Goal: Task Accomplishment & Management: Manage account settings

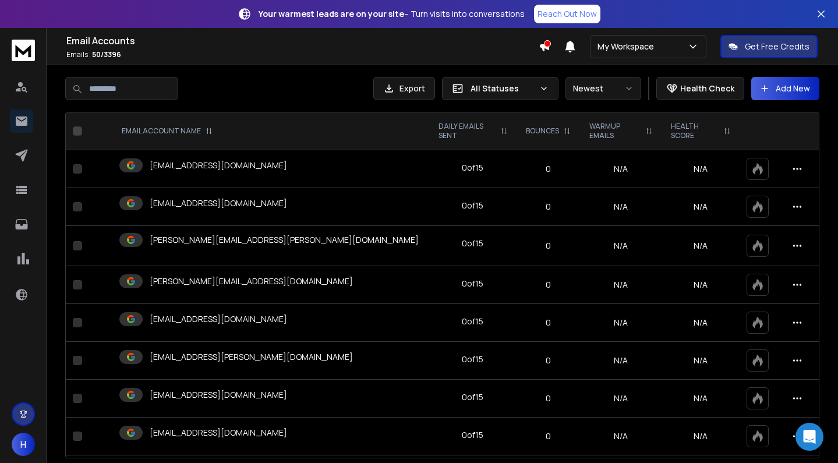
click at [79, 167] on button "button" at bounding box center [77, 168] width 9 height 9
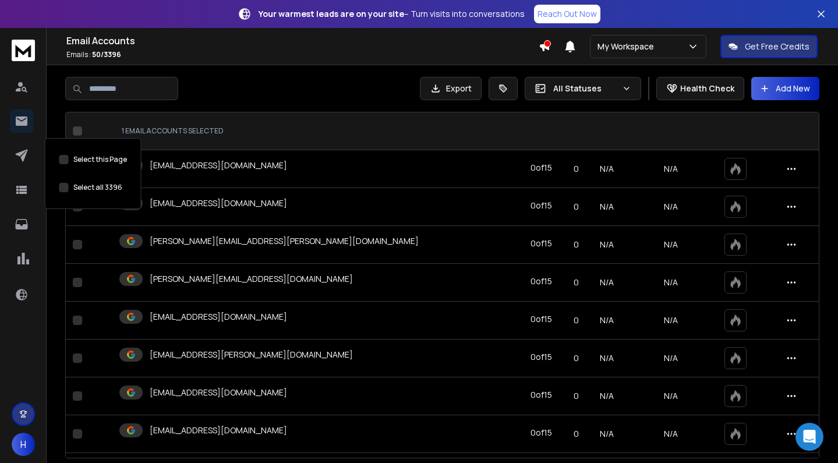
click at [76, 132] on button "Select this Page" at bounding box center [77, 130] width 9 height 9
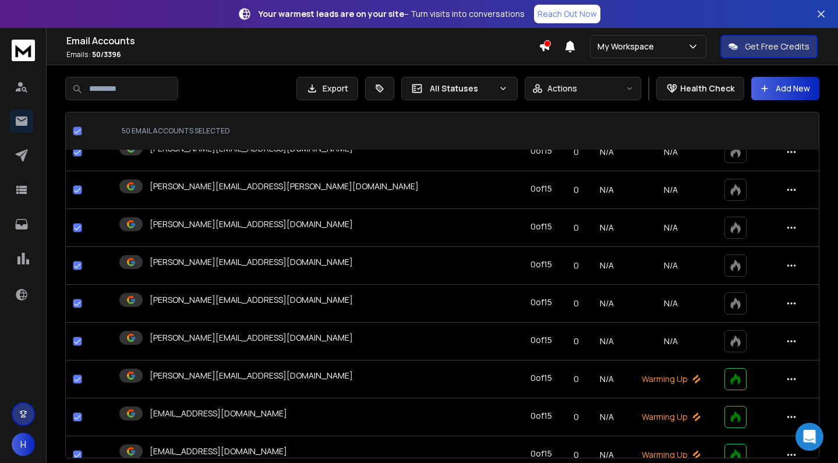
scroll to position [1077, 0]
click at [79, 379] on button "button" at bounding box center [77, 379] width 9 height 9
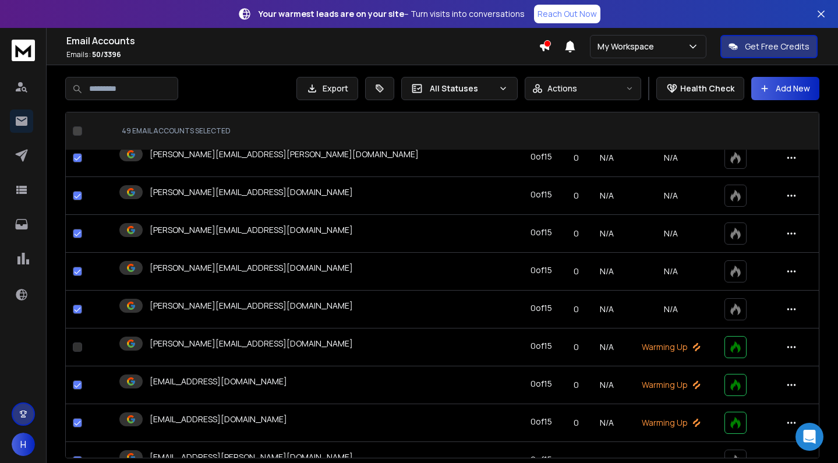
scroll to position [1114, 0]
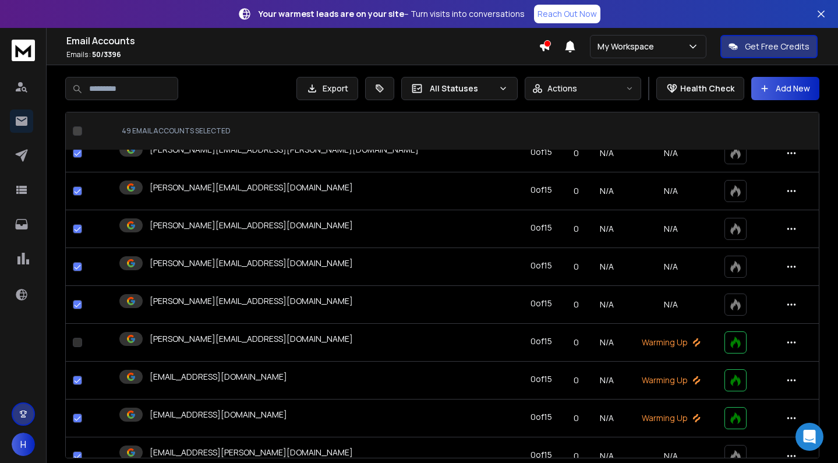
click at [80, 382] on button "button" at bounding box center [77, 380] width 9 height 9
click at [79, 417] on button "button" at bounding box center [77, 418] width 9 height 9
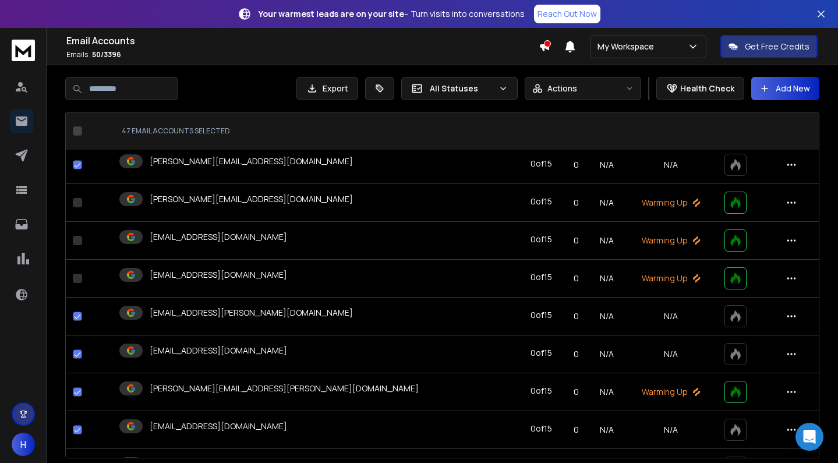
scroll to position [1256, 0]
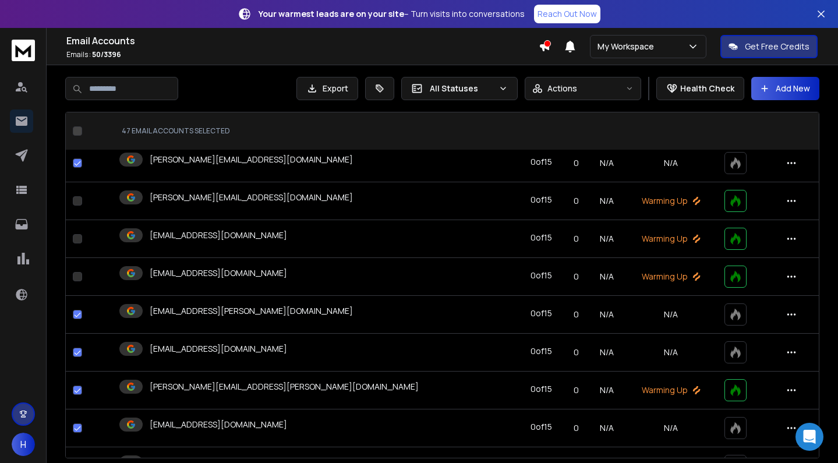
click at [75, 390] on button "button" at bounding box center [77, 390] width 9 height 9
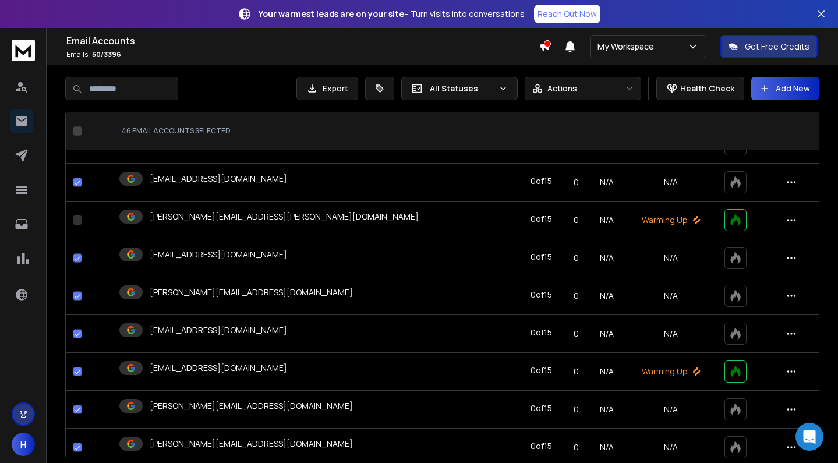
scroll to position [1426, 0]
click at [76, 371] on button "button" at bounding box center [77, 370] width 9 height 9
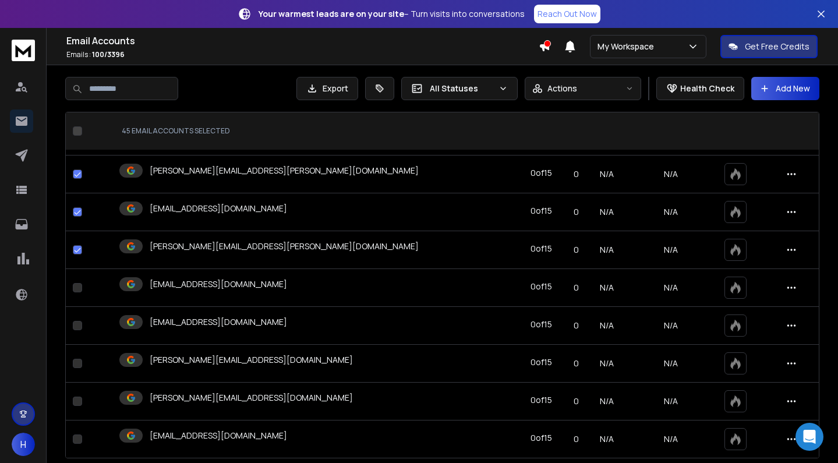
scroll to position [1804, 0]
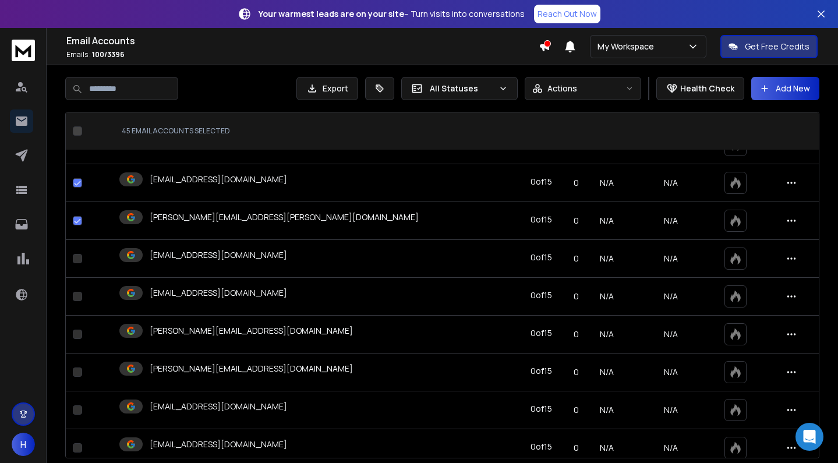
click at [77, 256] on button "button" at bounding box center [77, 258] width 9 height 9
click at [76, 293] on button "button" at bounding box center [77, 296] width 9 height 9
click at [79, 334] on button "button" at bounding box center [77, 334] width 9 height 9
click at [79, 371] on button "button" at bounding box center [77, 372] width 9 height 9
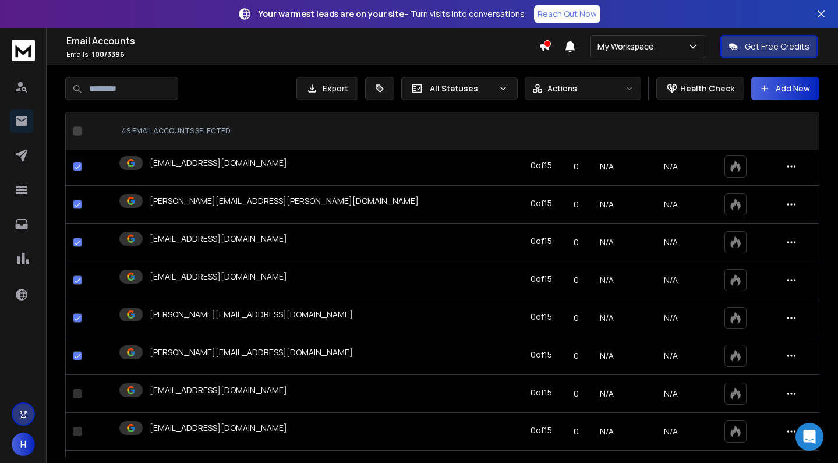
scroll to position [1827, 0]
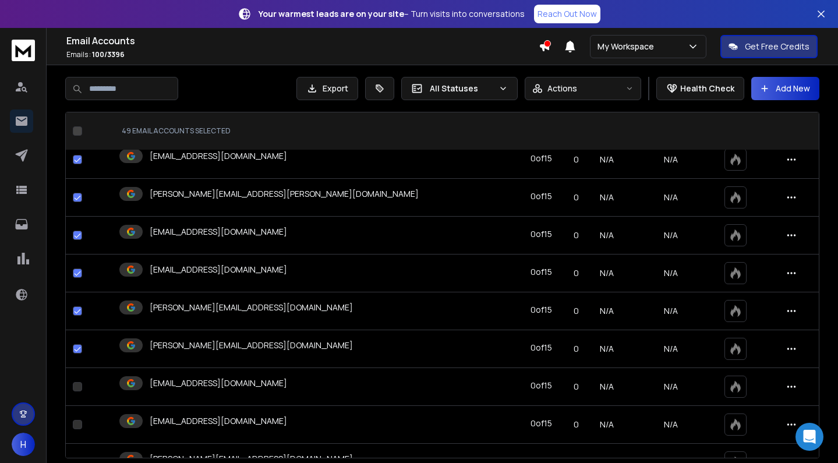
click at [77, 386] on button "button" at bounding box center [77, 386] width 9 height 9
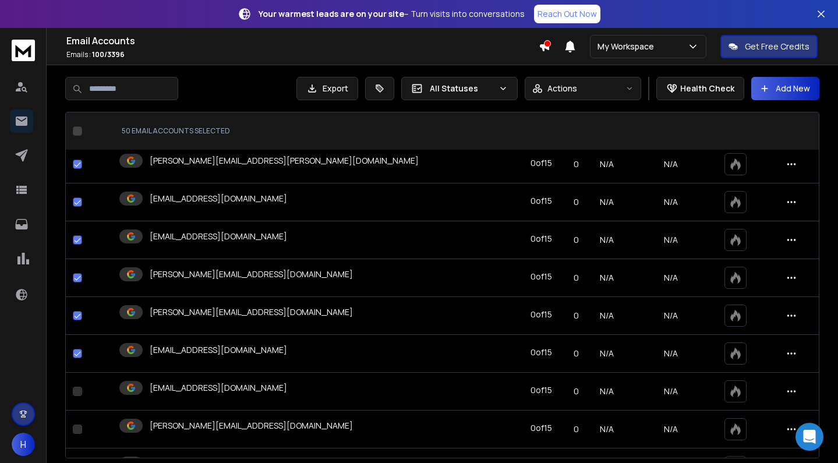
scroll to position [1895, 0]
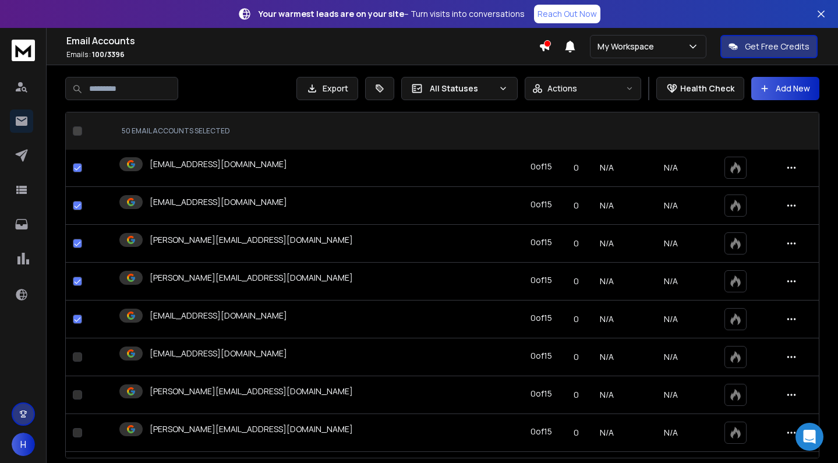
click at [78, 351] on td at bounding box center [89, 358] width 47 height 38
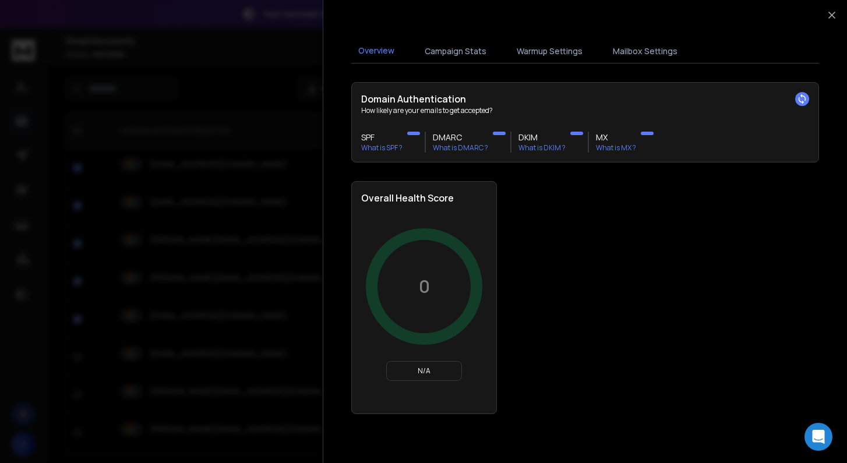
click at [77, 351] on div at bounding box center [423, 231] width 847 height 463
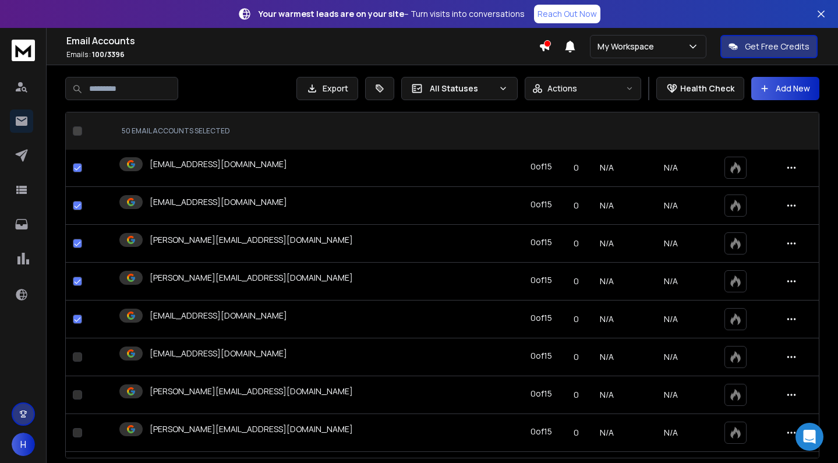
click at [80, 353] on button "button" at bounding box center [77, 356] width 9 height 9
click at [79, 396] on button "button" at bounding box center [77, 394] width 9 height 9
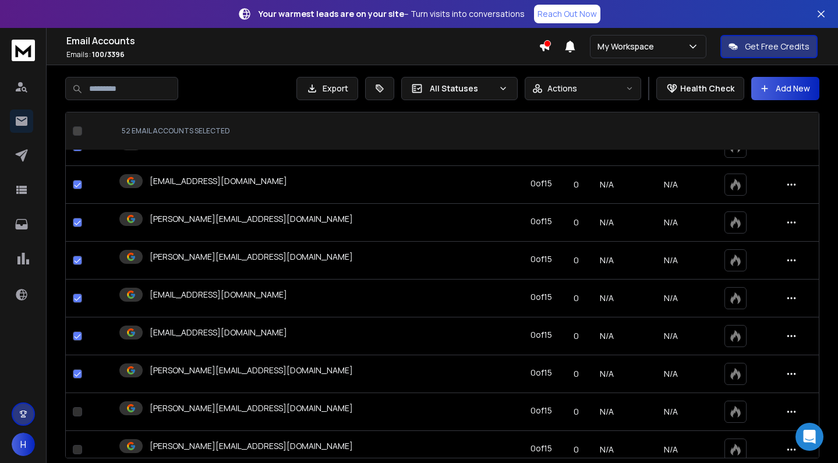
scroll to position [1918, 0]
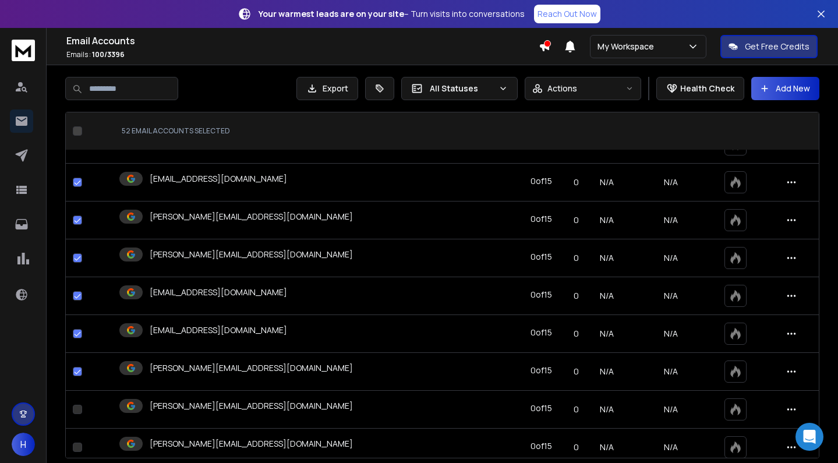
click at [76, 411] on button "button" at bounding box center [77, 409] width 9 height 9
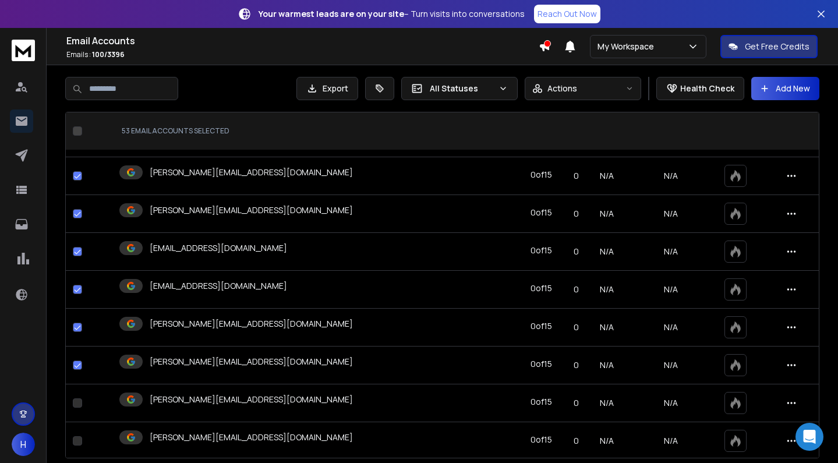
scroll to position [1989, 0]
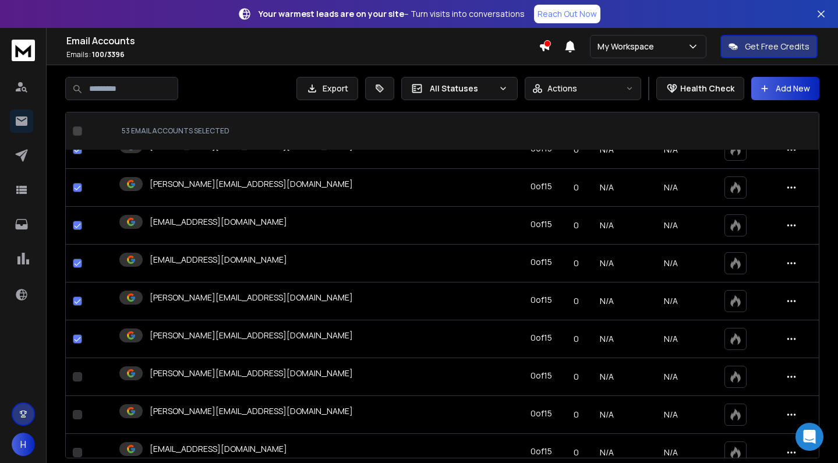
click at [80, 376] on button "button" at bounding box center [77, 376] width 9 height 9
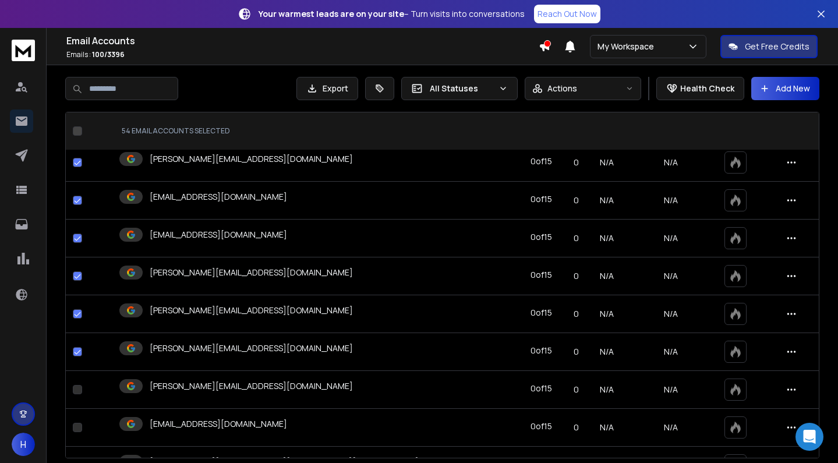
click at [78, 389] on button "button" at bounding box center [77, 389] width 9 height 9
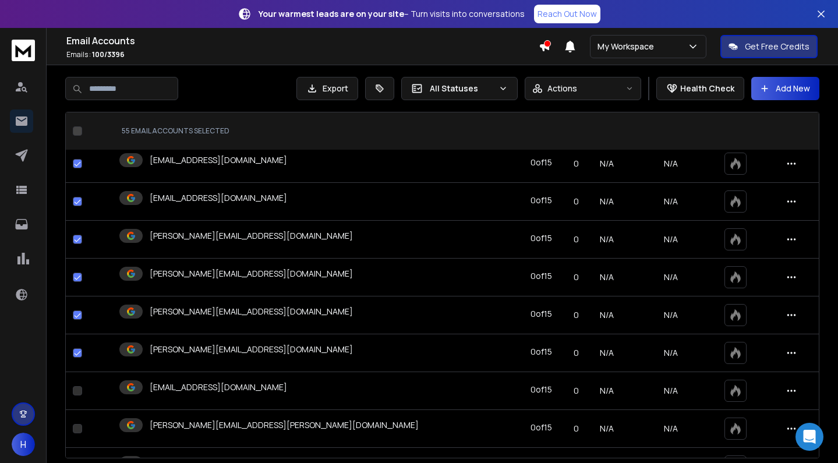
click at [79, 392] on button "button" at bounding box center [77, 390] width 9 height 9
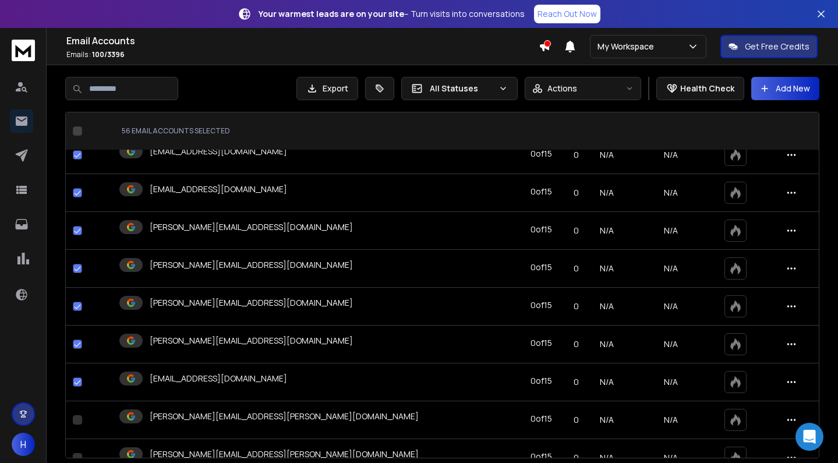
scroll to position [2075, 0]
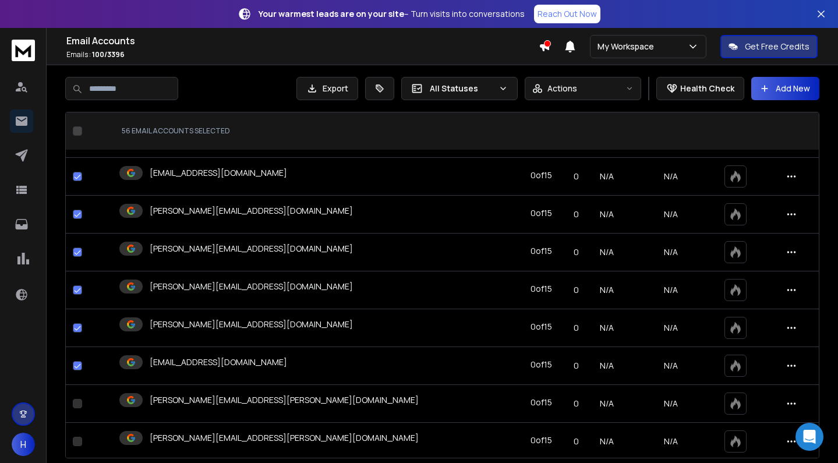
click at [75, 403] on button "button" at bounding box center [77, 403] width 9 height 9
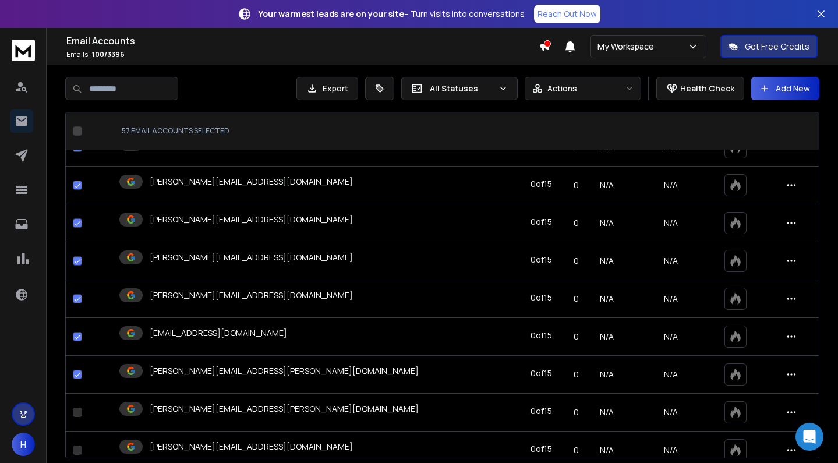
scroll to position [2144, 0]
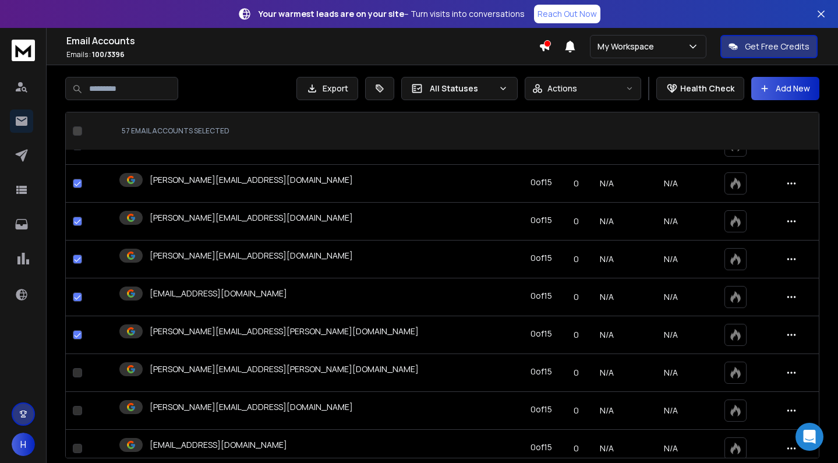
click at [76, 375] on button "button" at bounding box center [77, 372] width 9 height 9
click at [77, 410] on button "button" at bounding box center [77, 410] width 9 height 9
click at [76, 450] on button "button" at bounding box center [77, 448] width 9 height 9
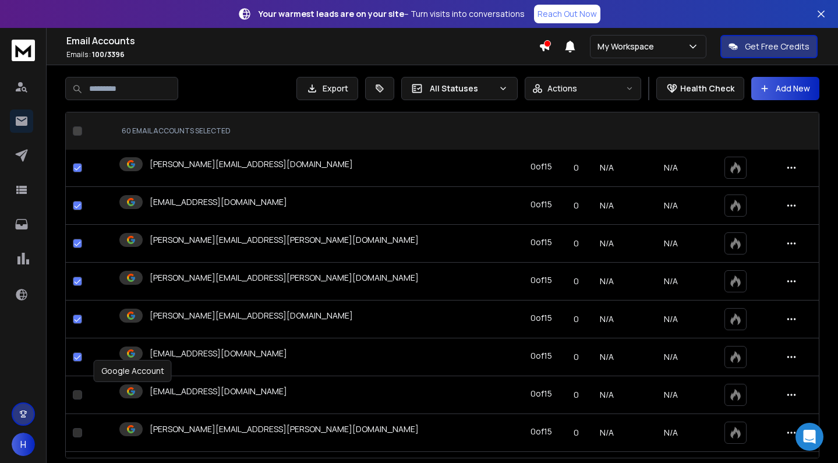
scroll to position [2251, 0]
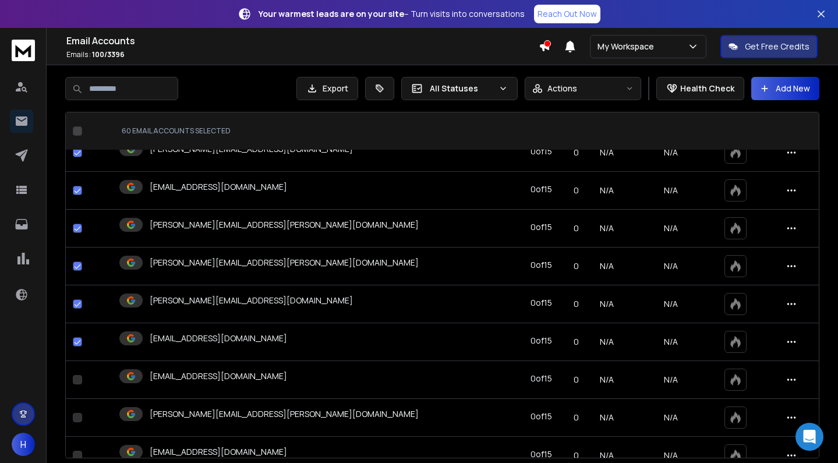
click at [78, 380] on button "button" at bounding box center [77, 379] width 9 height 9
click at [80, 417] on button "button" at bounding box center [77, 417] width 9 height 9
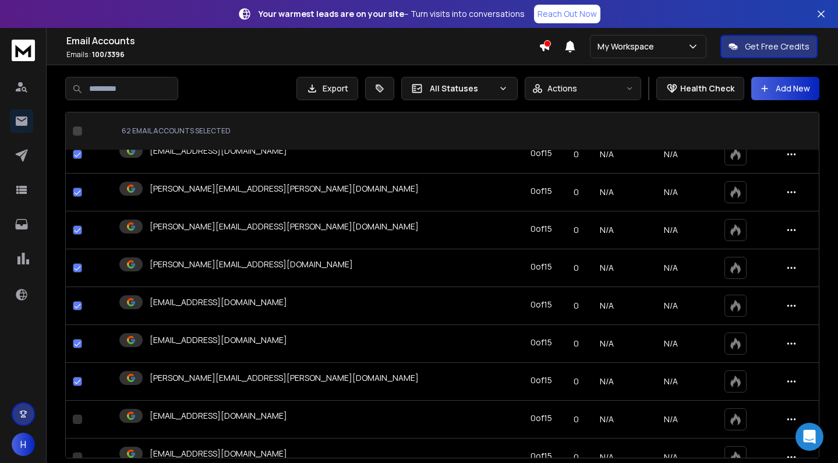
scroll to position [2303, 0]
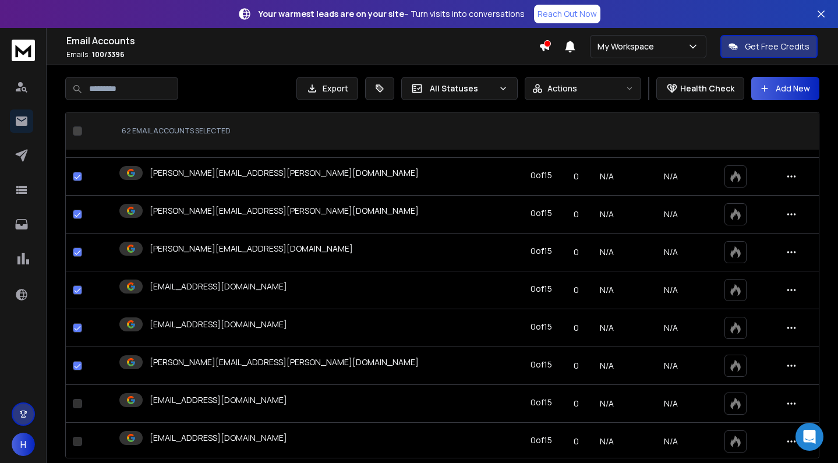
click at [77, 404] on button "button" at bounding box center [77, 403] width 9 height 9
click at [79, 436] on td at bounding box center [89, 442] width 47 height 38
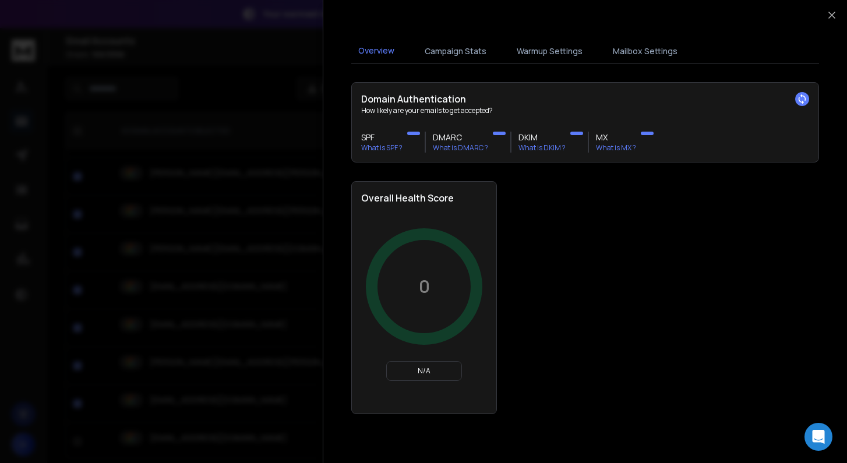
click at [77, 439] on div at bounding box center [423, 231] width 847 height 463
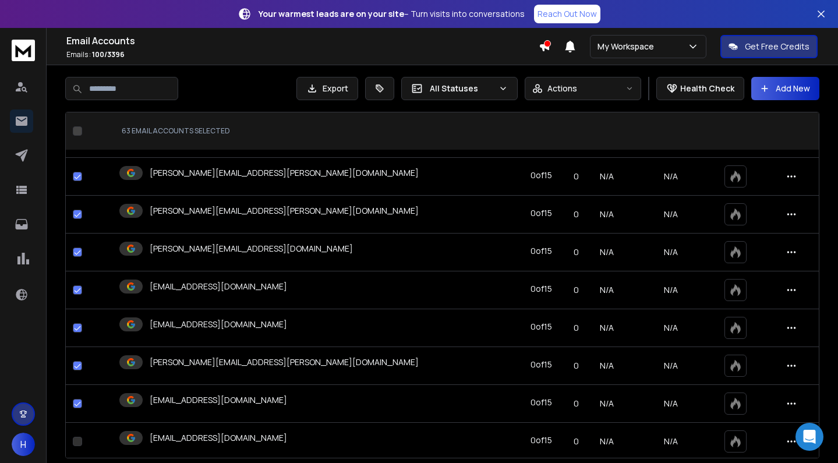
click at [76, 440] on button "button" at bounding box center [77, 441] width 9 height 9
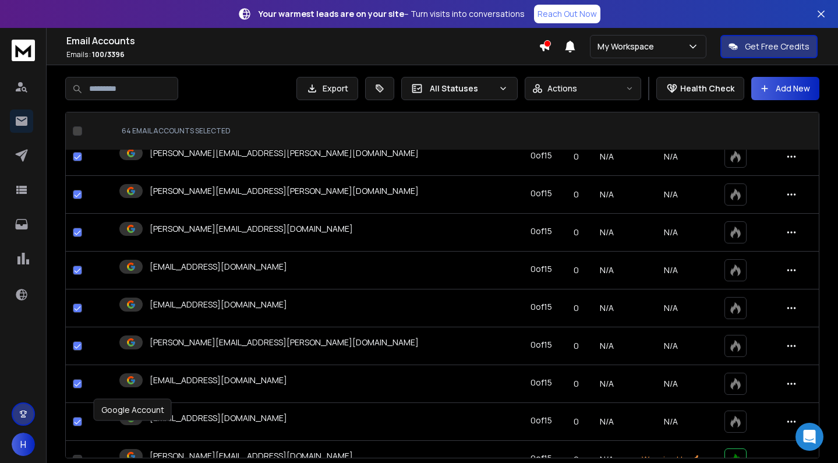
scroll to position [2459, 0]
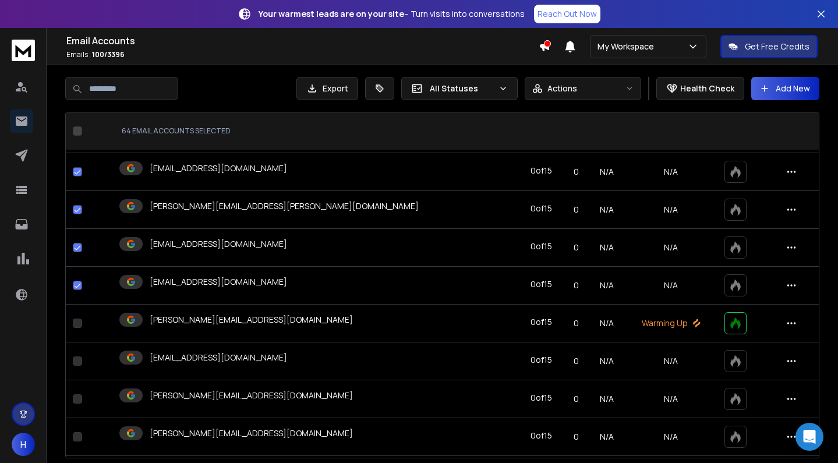
click at [77, 361] on button "button" at bounding box center [77, 361] width 9 height 9
click at [77, 399] on button "button" at bounding box center [77, 398] width 9 height 9
click at [77, 436] on button "button" at bounding box center [77, 436] width 9 height 9
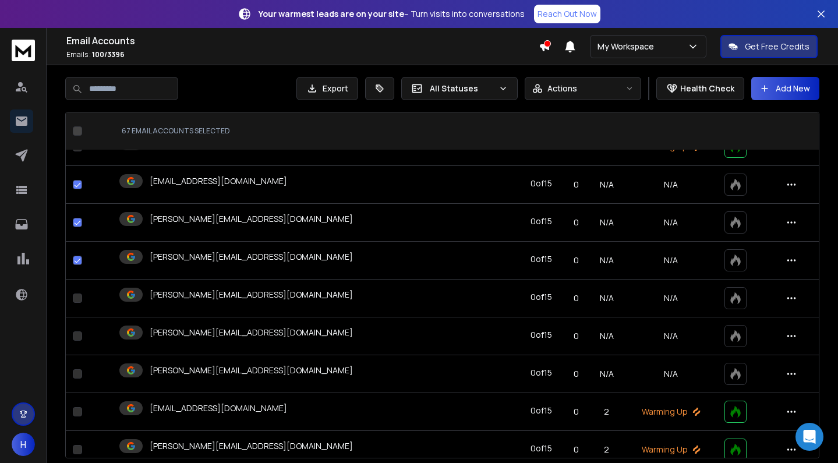
scroll to position [2097, 0]
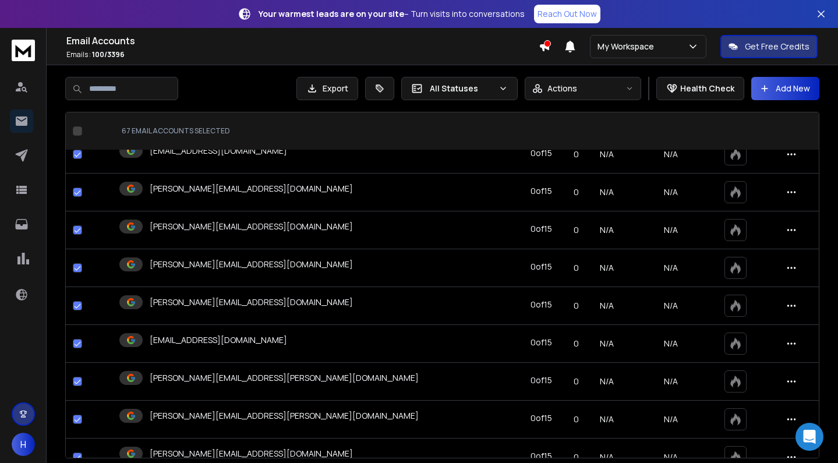
click at [220, 82] on div at bounding box center [177, 88] width 224 height 23
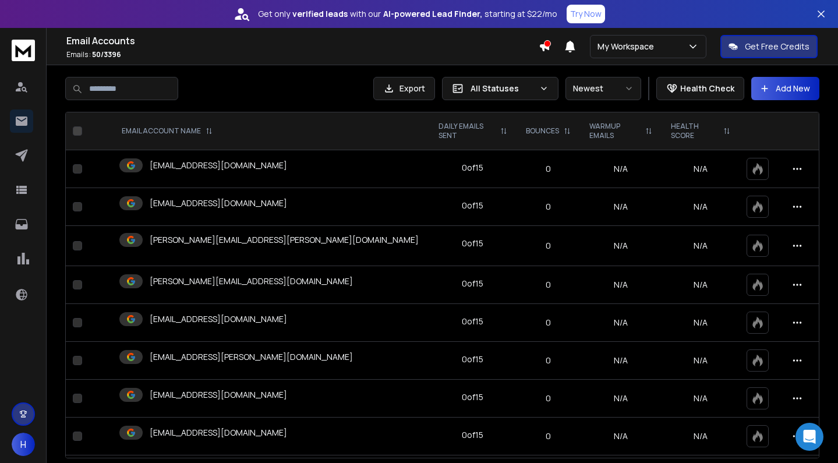
click at [120, 93] on input at bounding box center [121, 88] width 113 height 23
type input "****"
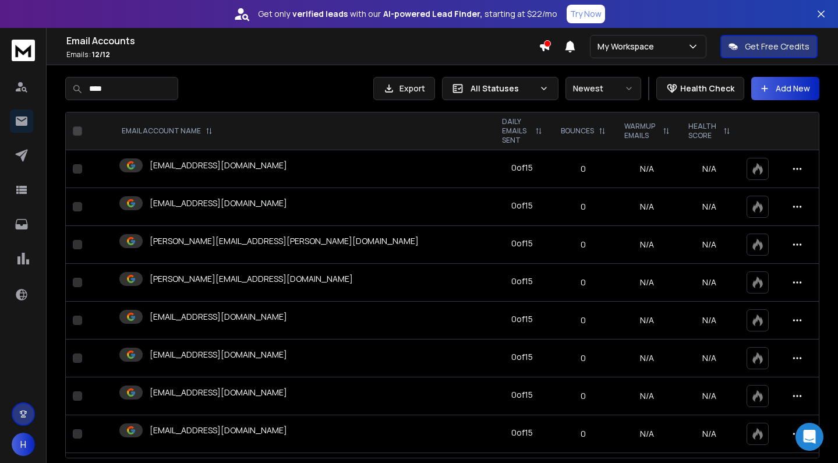
click at [80, 173] on button "button" at bounding box center [77, 168] width 9 height 9
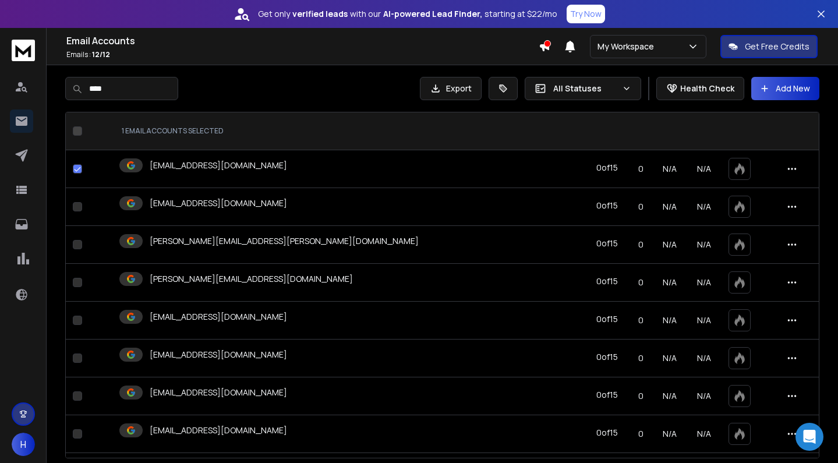
click at [81, 202] on div at bounding box center [93, 206] width 40 height 9
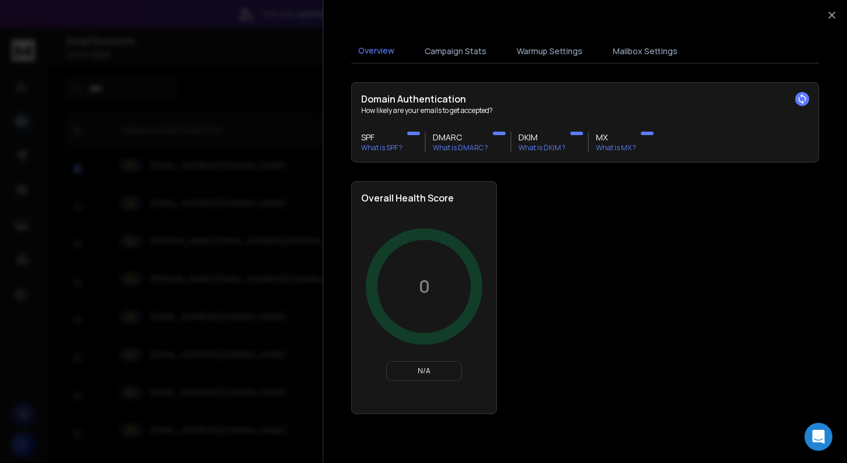
click at [80, 219] on div at bounding box center [423, 231] width 847 height 463
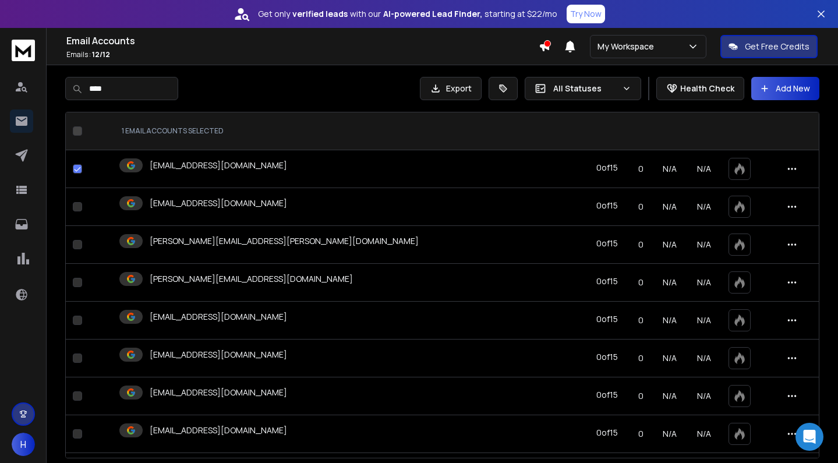
click at [78, 208] on button "button" at bounding box center [77, 206] width 9 height 9
click at [78, 245] on button "button" at bounding box center [77, 244] width 9 height 9
click at [77, 280] on button "button" at bounding box center [77, 282] width 9 height 9
click at [78, 317] on button "button" at bounding box center [77, 320] width 9 height 9
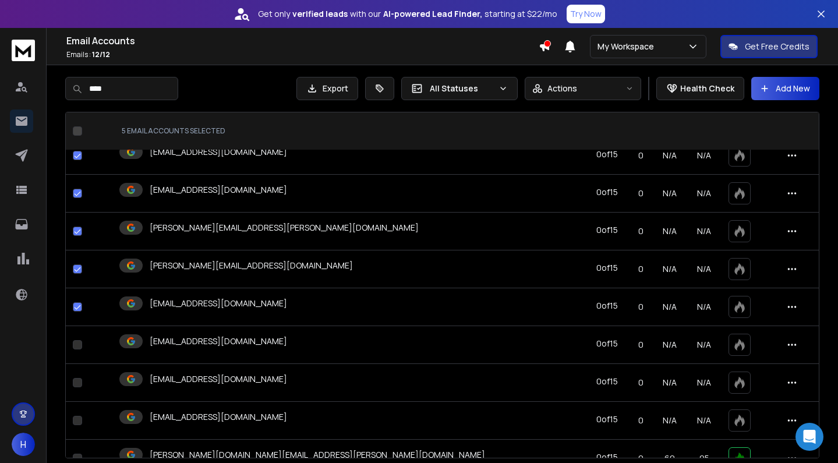
scroll to position [15, 0]
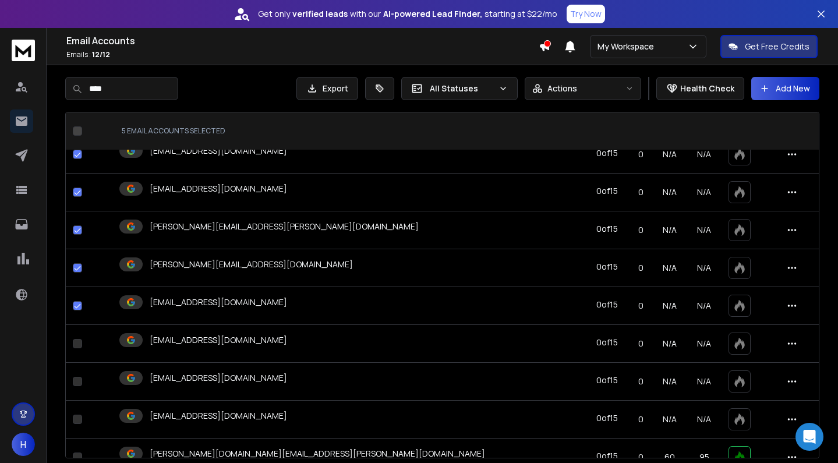
click at [77, 344] on button "button" at bounding box center [77, 343] width 9 height 9
click at [78, 382] on button "button" at bounding box center [77, 381] width 9 height 9
click at [78, 418] on button "button" at bounding box center [77, 419] width 9 height 9
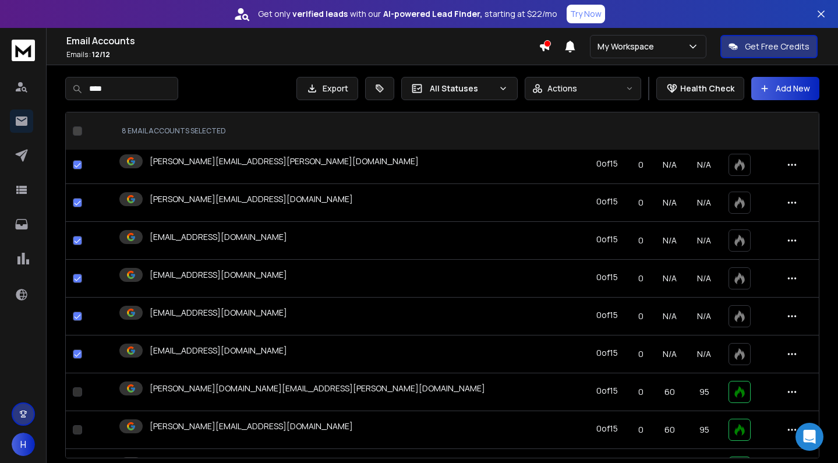
scroll to position [156, 0]
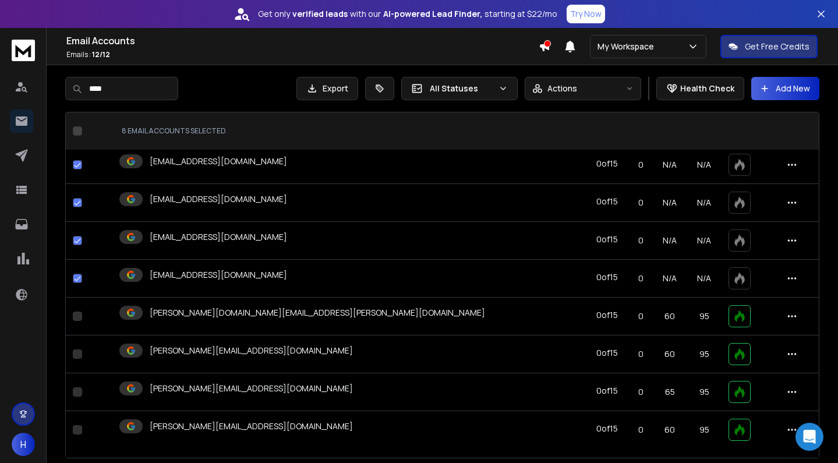
click at [79, 316] on button "button" at bounding box center [77, 316] width 9 height 9
click at [79, 356] on button "button" at bounding box center [77, 354] width 9 height 9
click at [78, 393] on button "button" at bounding box center [77, 391] width 9 height 9
click at [81, 428] on button "button" at bounding box center [77, 429] width 9 height 9
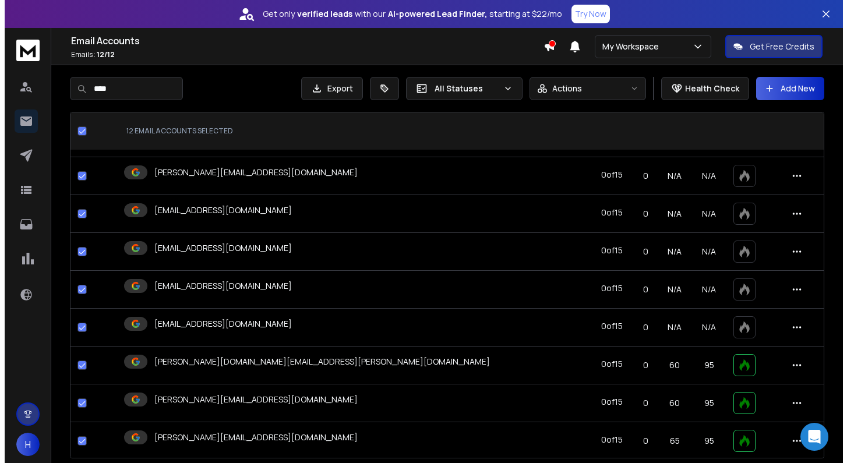
scroll to position [0, 0]
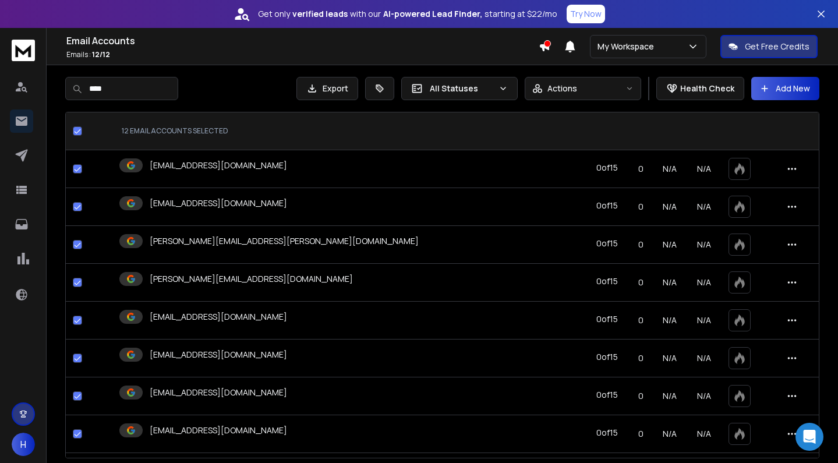
click at [457, 83] on p "All Statuses" at bounding box center [462, 89] width 64 height 12
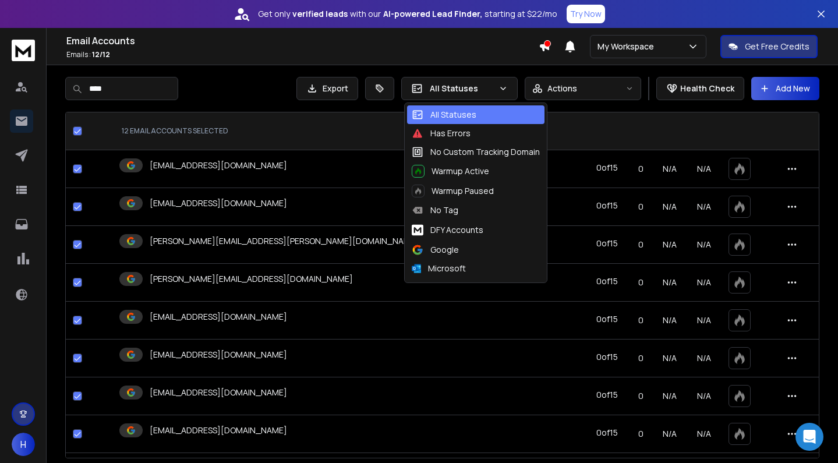
click at [574, 75] on div "**** Export All Statuses Actions Health Check Add New **** 12 EMAIL ACCOUNTS SE…" at bounding box center [443, 267] width 792 height 405
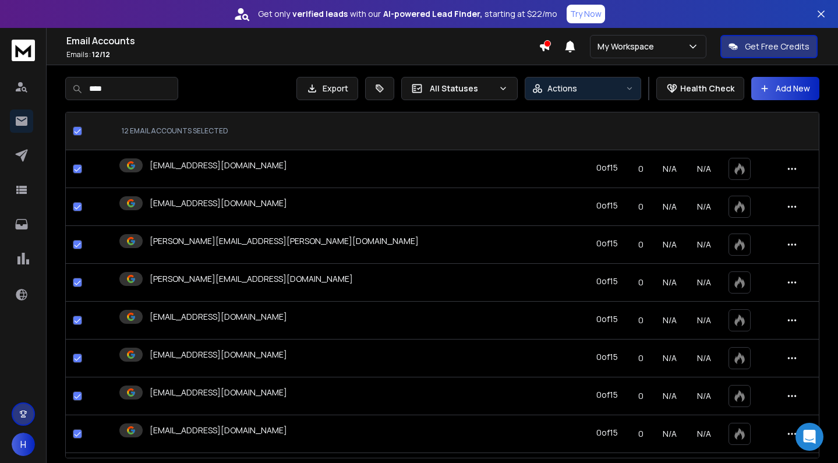
click at [576, 87] on p "Actions" at bounding box center [563, 89] width 30 height 12
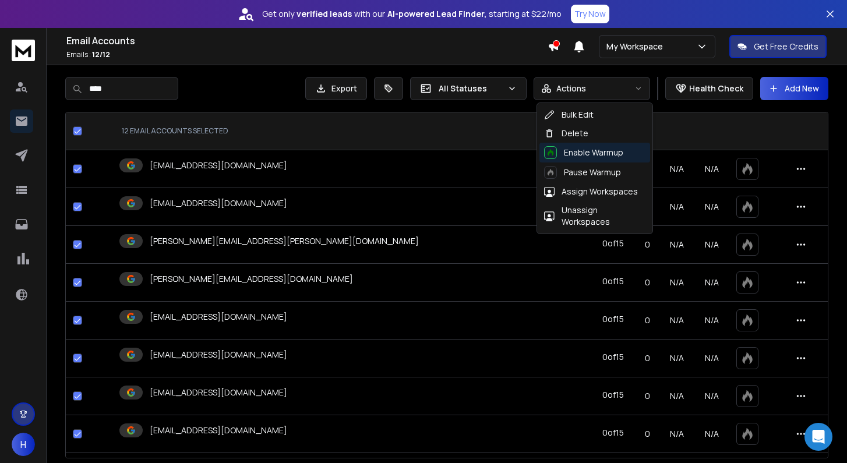
click at [574, 149] on div "Enable Warmup" at bounding box center [583, 152] width 79 height 13
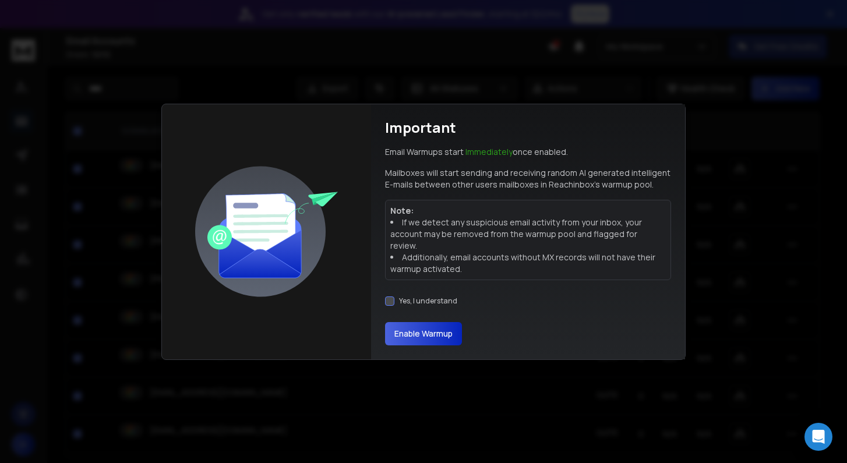
click at [414, 309] on div "Important Email Warmups start Immediately once enabled. Mailboxes will start se…" at bounding box center [528, 231] width 314 height 255
click at [410, 298] on label "Yes, I understand" at bounding box center [428, 301] width 58 height 9
click at [389, 297] on button "Yes, I understand" at bounding box center [389, 301] width 9 height 9
drag, startPoint x: 411, startPoint y: 322, endPoint x: 414, endPoint y: 330, distance: 8.7
click at [412, 323] on button "Enable Warmup" at bounding box center [423, 333] width 77 height 23
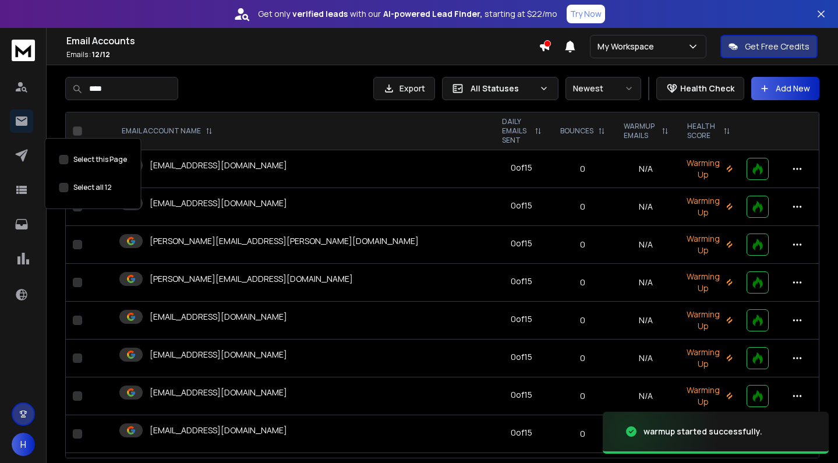
click at [73, 133] on button "Select this Page" at bounding box center [77, 130] width 9 height 9
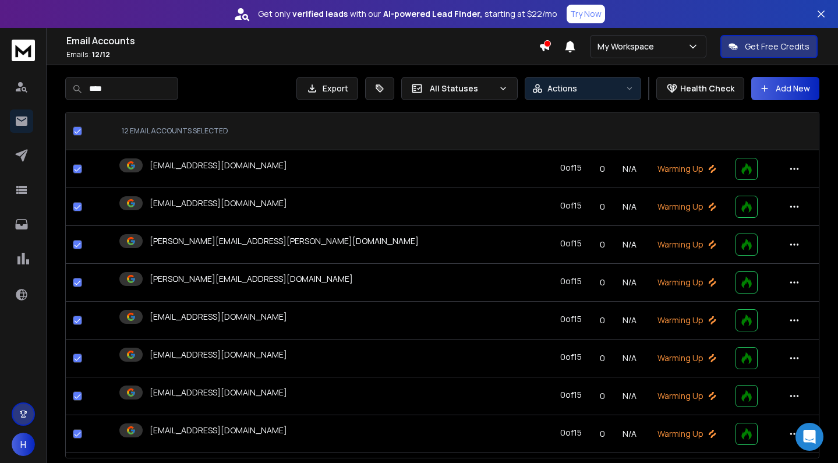
click at [555, 90] on p "Actions" at bounding box center [563, 89] width 30 height 12
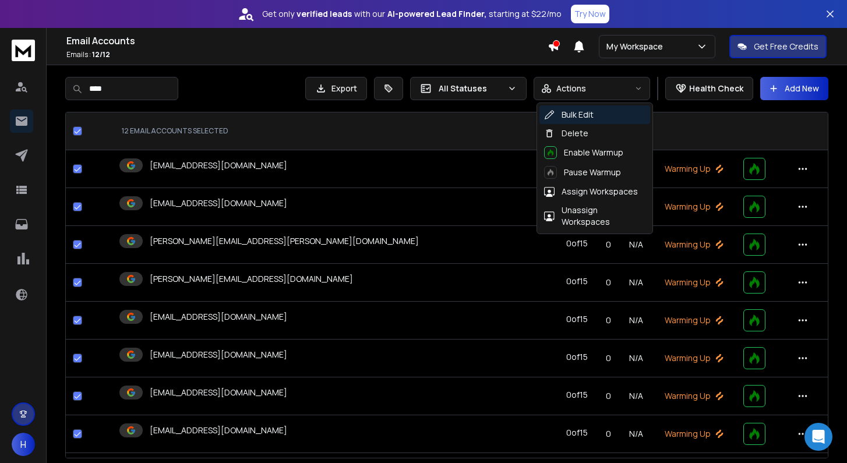
click at [562, 113] on div "Bulk Edit" at bounding box center [569, 115] width 50 height 12
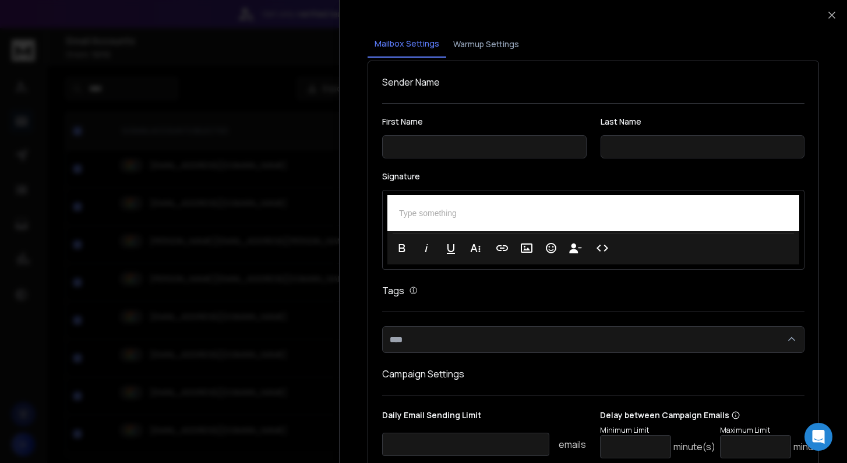
click at [471, 51] on button "Warmup Settings" at bounding box center [486, 44] width 80 height 26
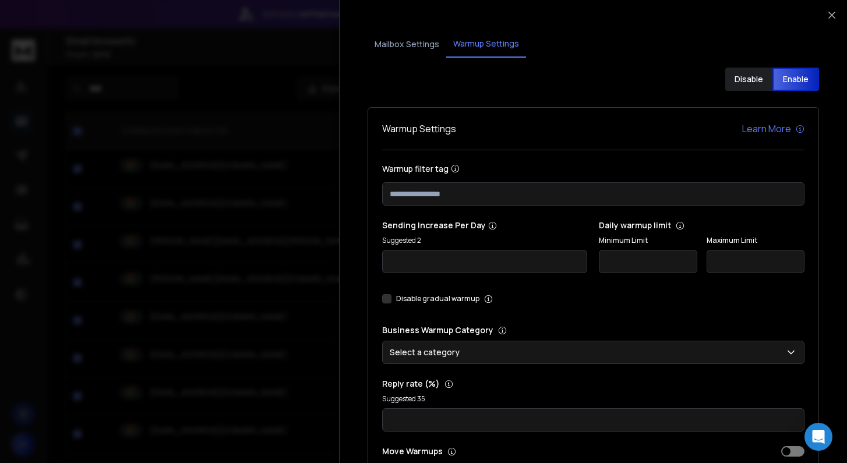
click at [438, 200] on input at bounding box center [593, 193] width 422 height 23
type input "**********"
click at [464, 280] on form "**********" at bounding box center [593, 343] width 422 height 443
click at [466, 274] on form "**********" at bounding box center [593, 343] width 422 height 443
click at [467, 269] on input "number" at bounding box center [485, 261] width 206 height 23
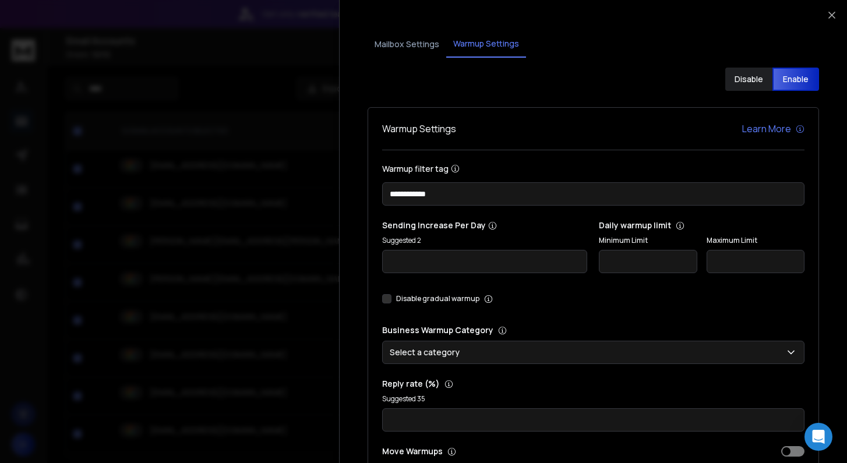
type input "*"
click at [660, 265] on input "number" at bounding box center [648, 261] width 98 height 23
type input "*"
click at [743, 266] on input "number" at bounding box center [756, 261] width 98 height 23
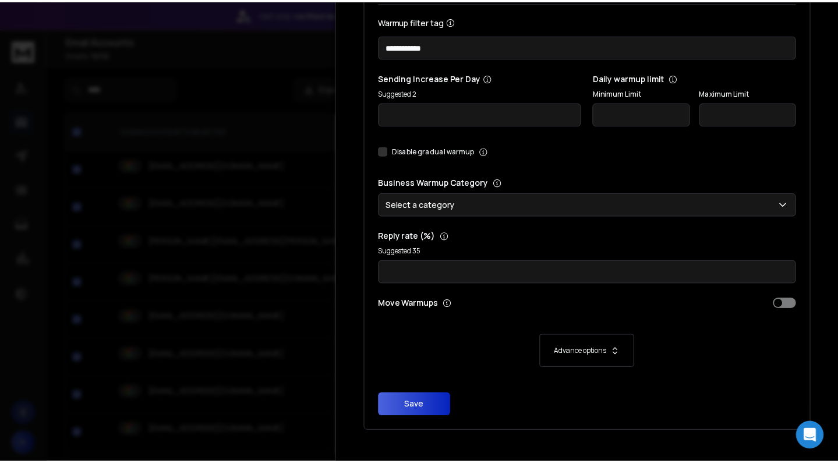
scroll to position [149, 0]
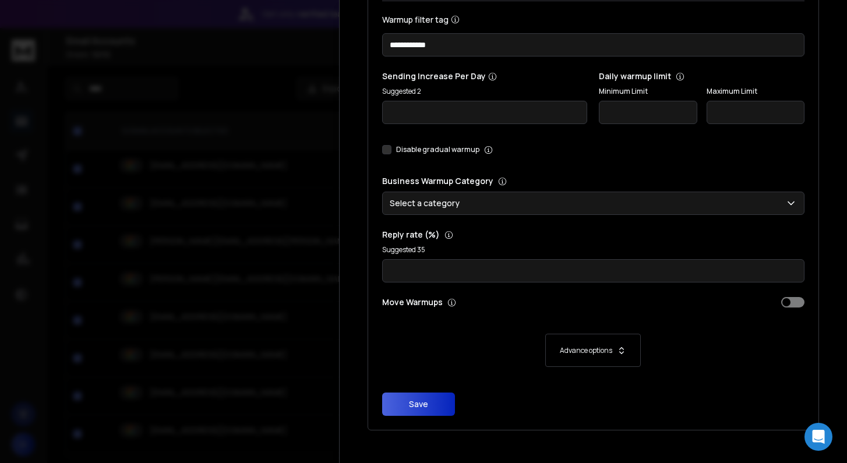
type input "**"
click at [454, 394] on button "Save" at bounding box center [418, 404] width 73 height 23
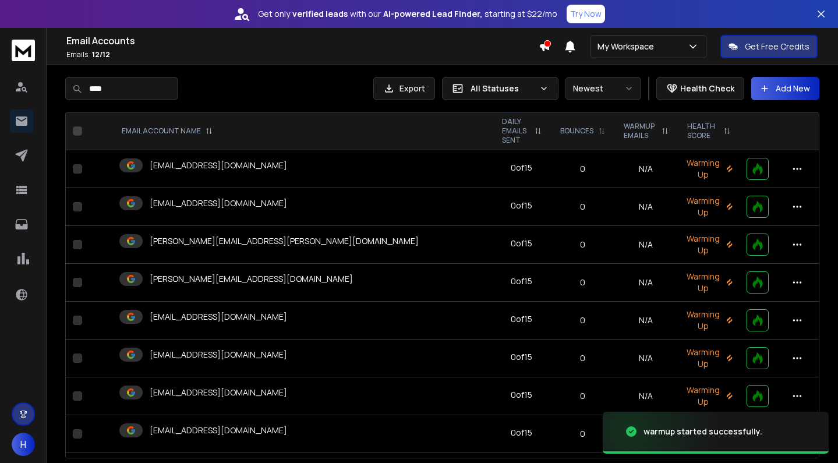
click at [141, 94] on input "****" at bounding box center [121, 88] width 113 height 23
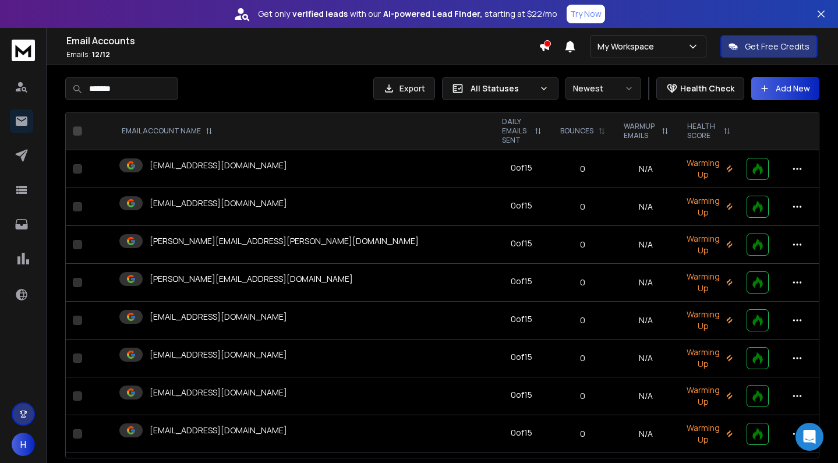
type input "********"
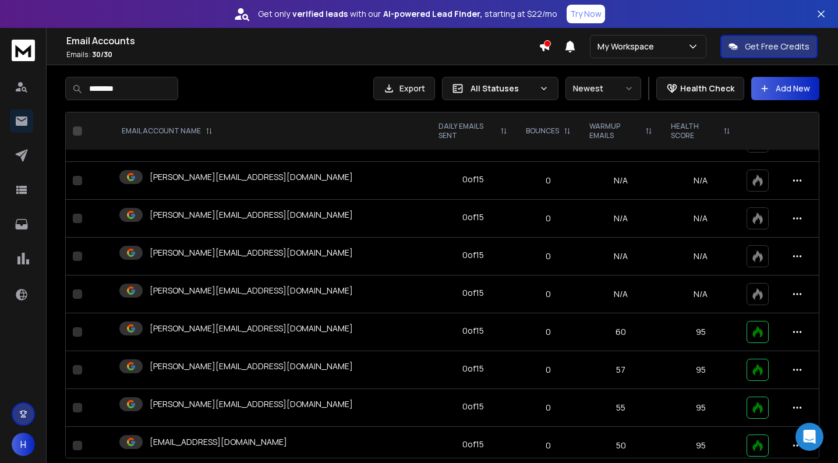
scroll to position [604, 0]
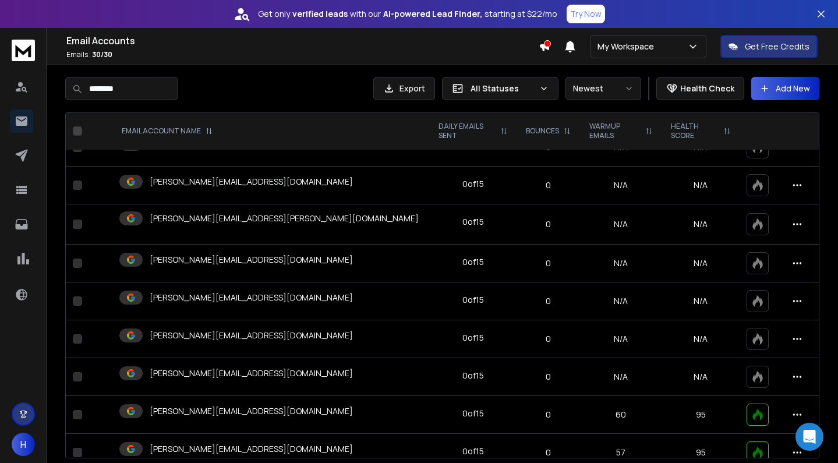
click at [80, 372] on button "button" at bounding box center [77, 376] width 9 height 9
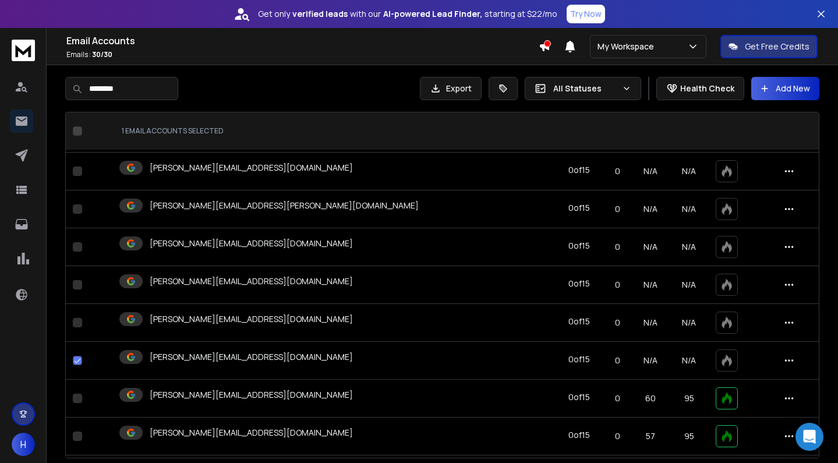
click at [77, 323] on button "button" at bounding box center [77, 322] width 9 height 9
click at [75, 285] on button "button" at bounding box center [77, 284] width 9 height 9
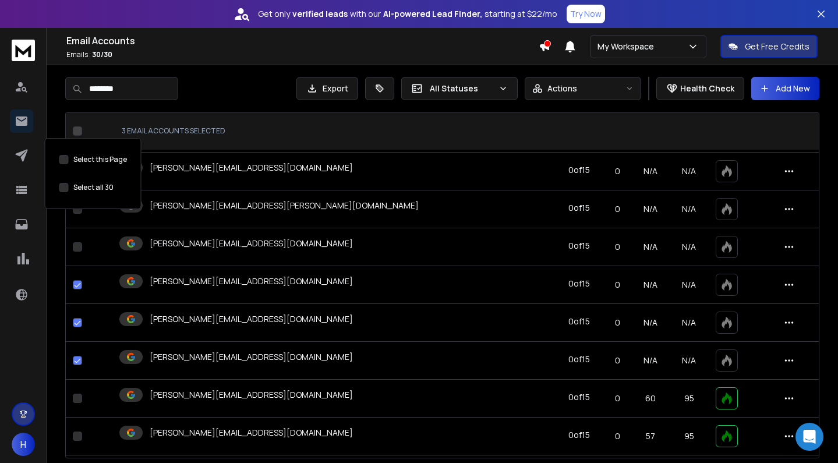
click at [77, 134] on button "Select this Page" at bounding box center [77, 130] width 9 height 9
click at [65, 189] on button "Select this Page" at bounding box center [63, 187] width 9 height 9
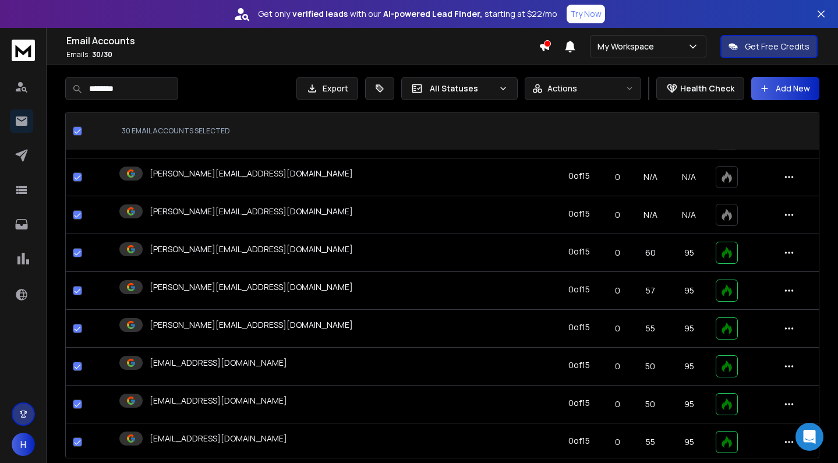
scroll to position [749, 0]
click at [77, 254] on button "button" at bounding box center [77, 253] width 9 height 9
click at [79, 283] on td at bounding box center [89, 292] width 47 height 38
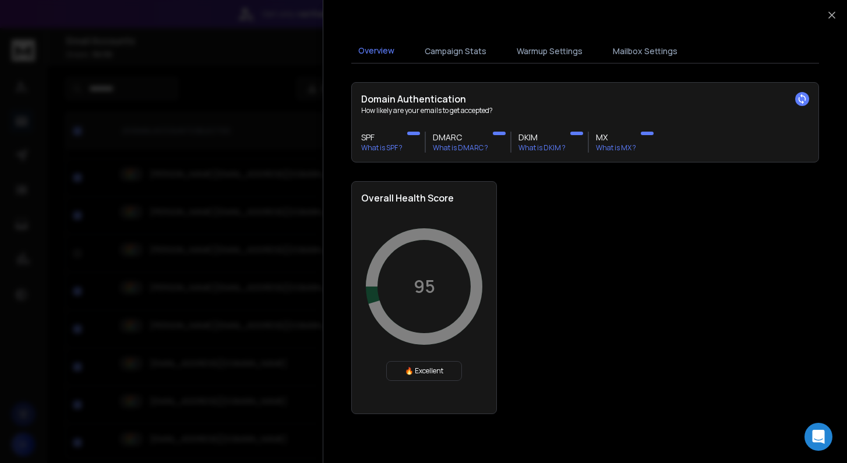
click at [78, 317] on div at bounding box center [423, 231] width 847 height 463
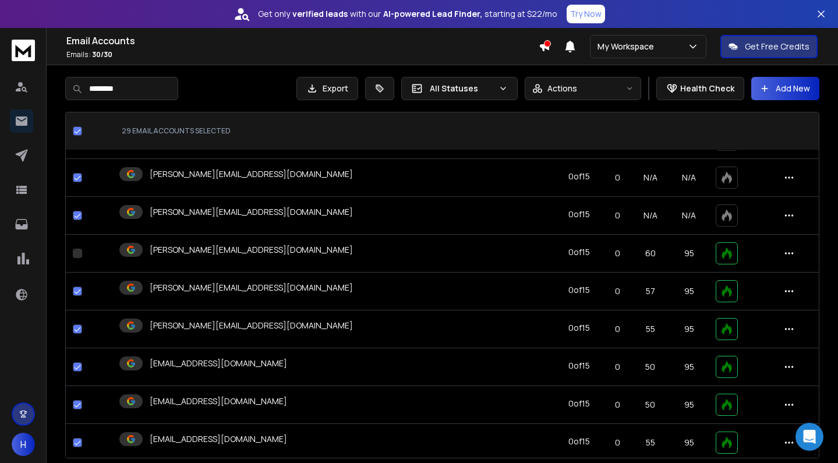
click at [78, 291] on button "button" at bounding box center [77, 291] width 9 height 9
click at [79, 329] on button "button" at bounding box center [77, 329] width 9 height 9
click at [80, 362] on button "button" at bounding box center [77, 366] width 9 height 9
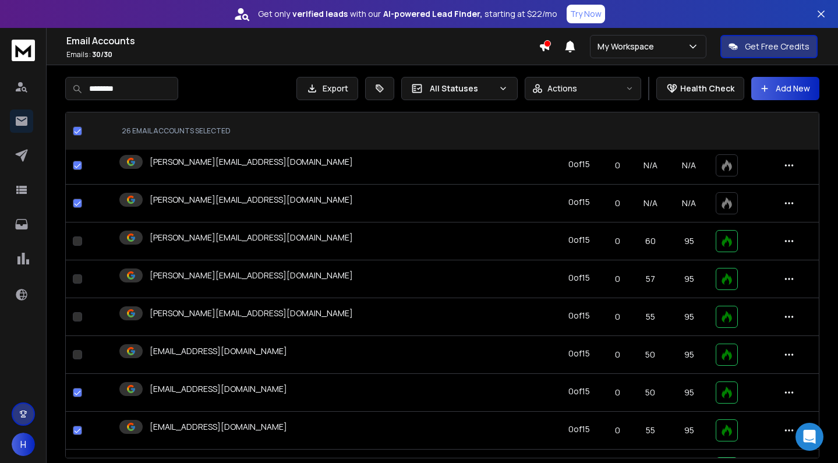
scroll to position [784, 0]
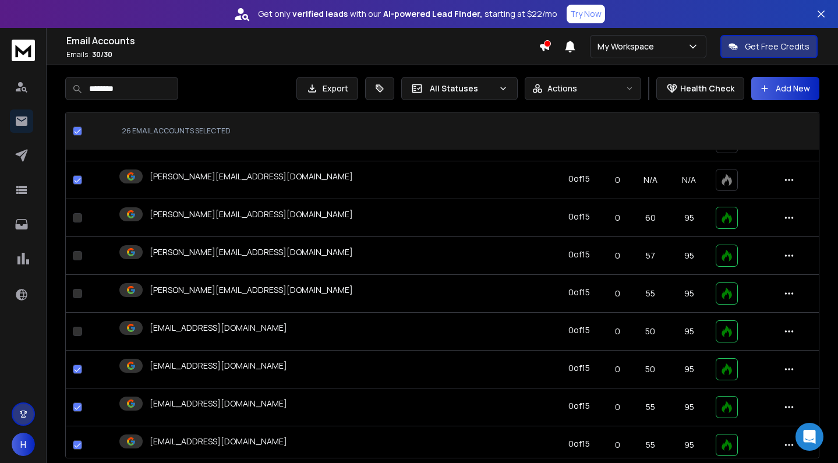
click at [76, 371] on button "button" at bounding box center [77, 369] width 9 height 9
click at [80, 406] on button "button" at bounding box center [77, 407] width 9 height 9
click at [77, 442] on button "button" at bounding box center [77, 444] width 9 height 9
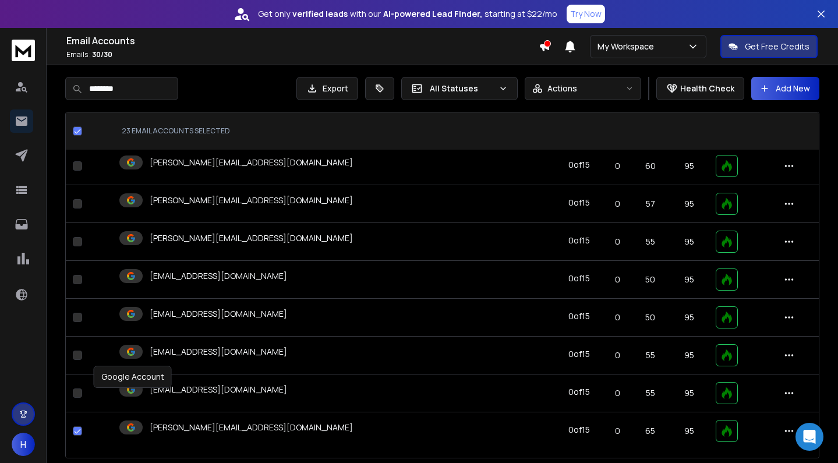
scroll to position [837, 0]
click at [79, 431] on button "button" at bounding box center [77, 429] width 9 height 9
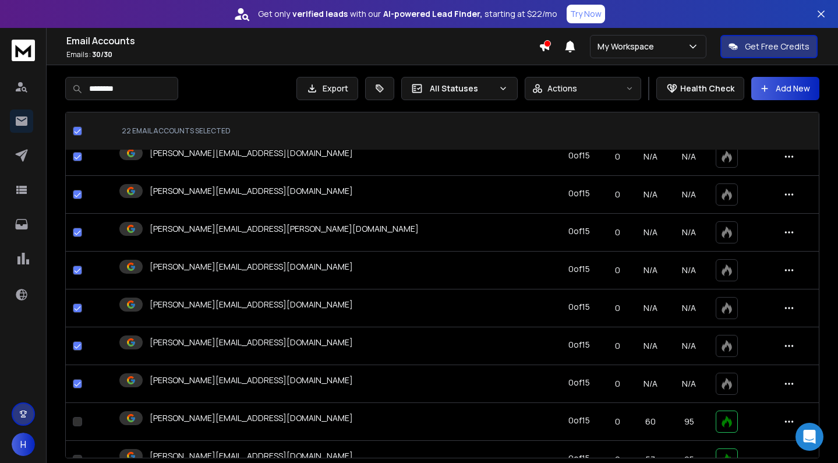
scroll to position [583, 0]
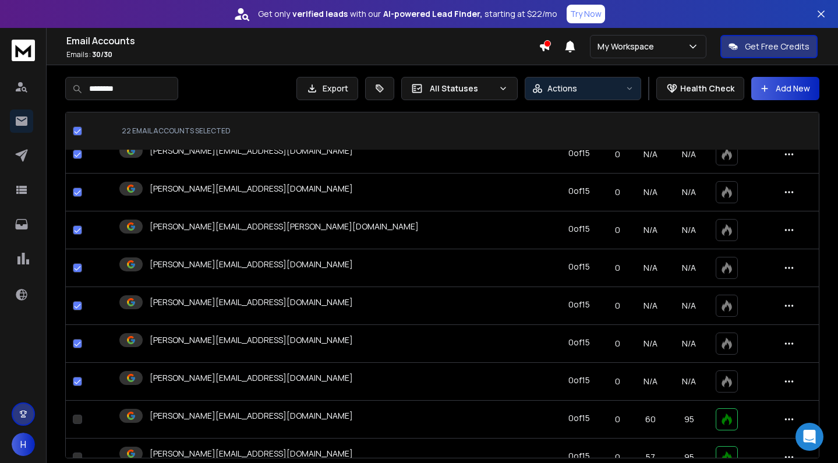
click at [545, 97] on button "Actions" at bounding box center [583, 88] width 117 height 23
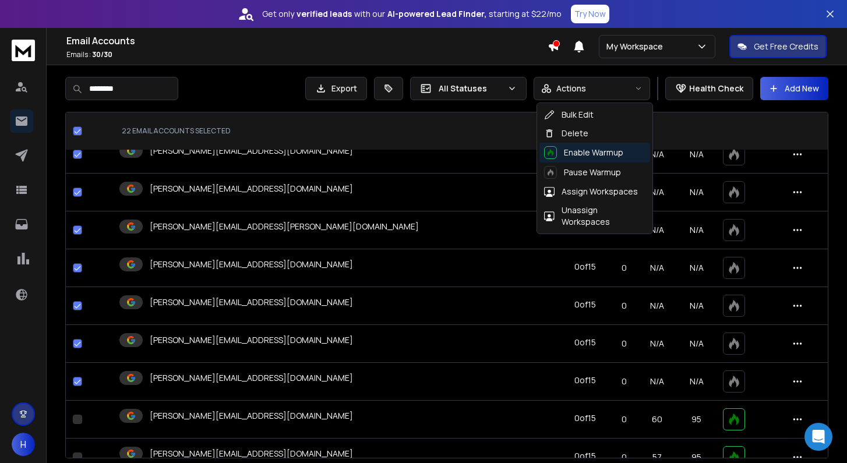
click at [555, 148] on div at bounding box center [550, 152] width 13 height 13
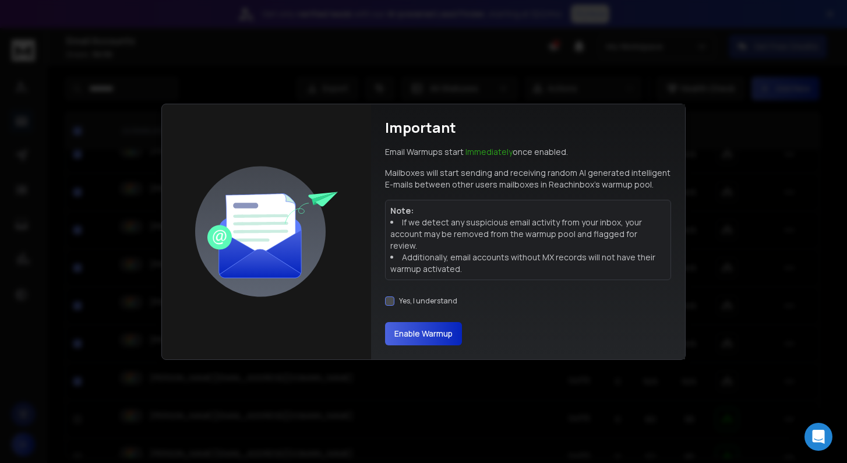
click at [393, 297] on button "Yes, I understand" at bounding box center [389, 301] width 9 height 9
click at [412, 322] on button "Enable Warmup" at bounding box center [423, 333] width 77 height 23
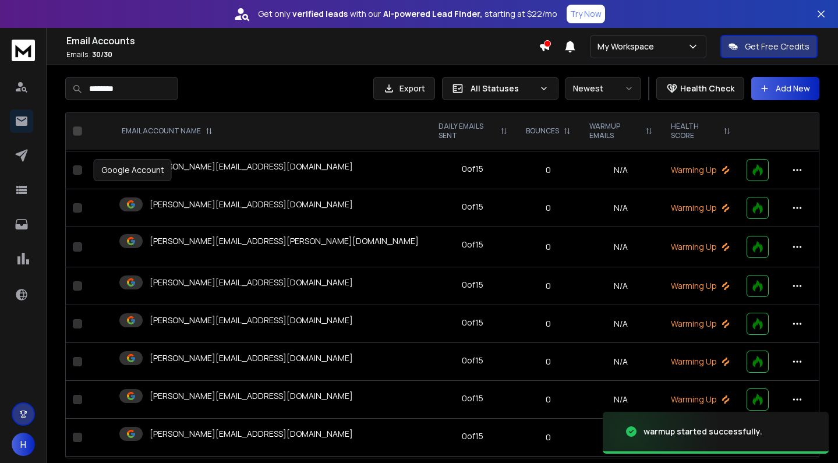
scroll to position [580, 0]
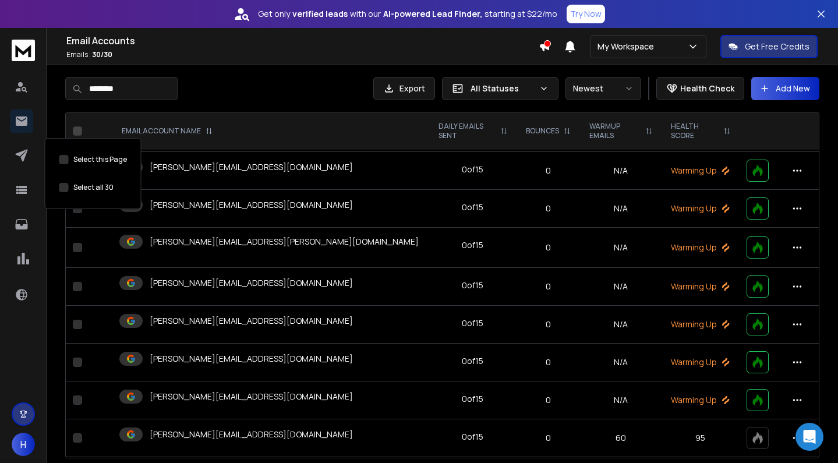
click at [65, 185] on button "Select this Page" at bounding box center [63, 187] width 9 height 9
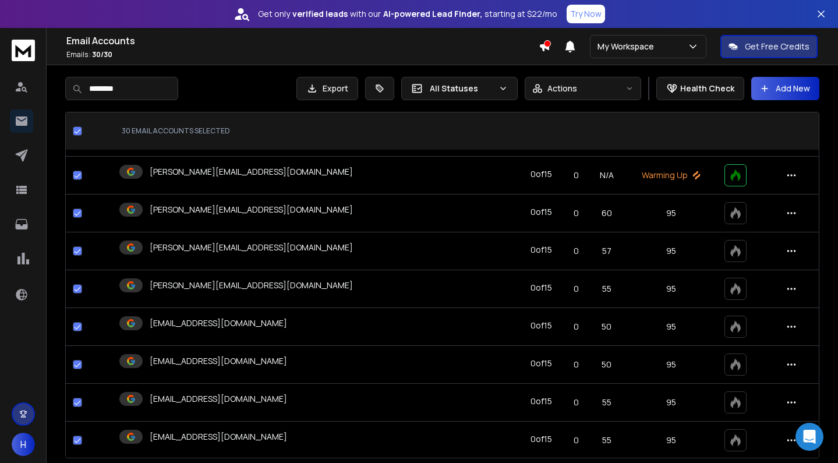
scroll to position [789, 0]
click at [77, 212] on button "button" at bounding box center [77, 212] width 9 height 9
click at [78, 248] on button "button" at bounding box center [77, 250] width 9 height 9
click at [79, 286] on button "button" at bounding box center [77, 288] width 9 height 9
click at [79, 325] on button "button" at bounding box center [77, 326] width 9 height 9
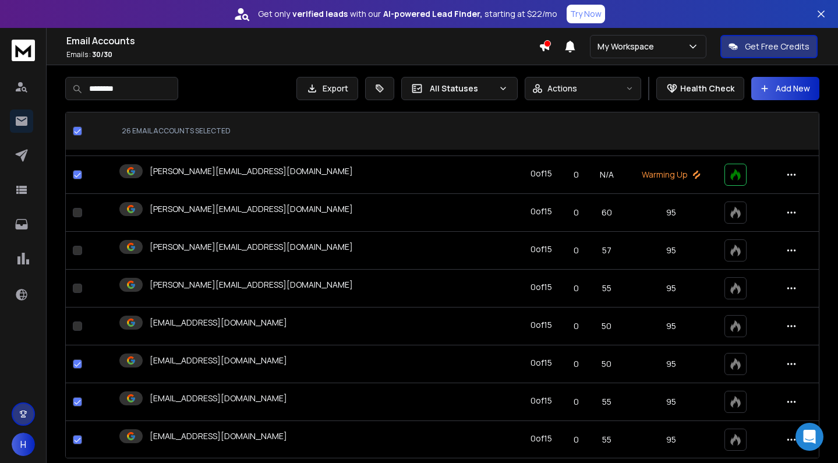
click at [76, 364] on button "button" at bounding box center [77, 363] width 9 height 9
click at [78, 403] on button "button" at bounding box center [77, 401] width 9 height 9
click at [77, 436] on button "button" at bounding box center [77, 439] width 9 height 9
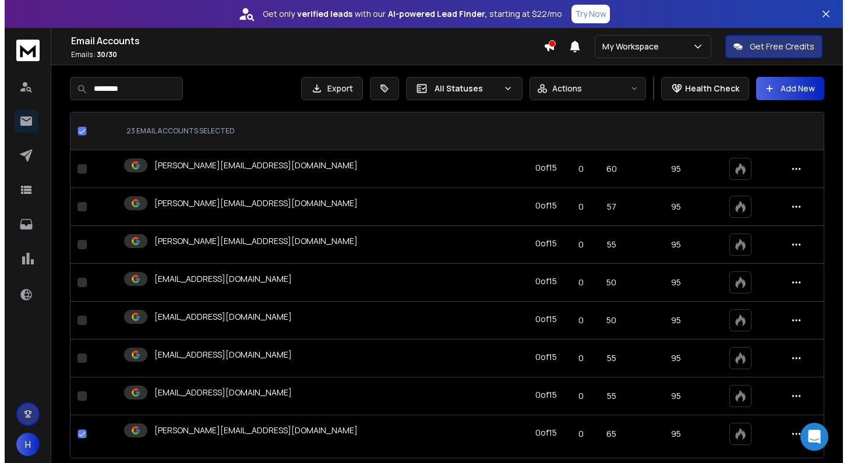
scroll to position [837, 0]
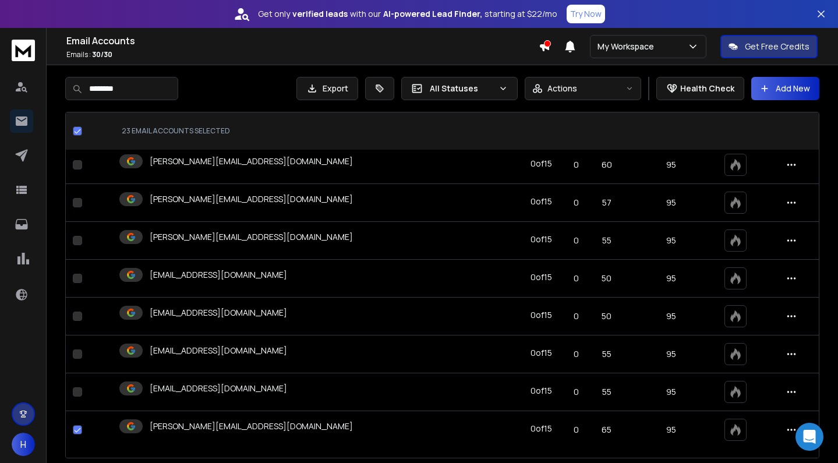
click at [75, 431] on button "button" at bounding box center [77, 429] width 9 height 9
click at [565, 80] on button "Actions" at bounding box center [583, 88] width 117 height 23
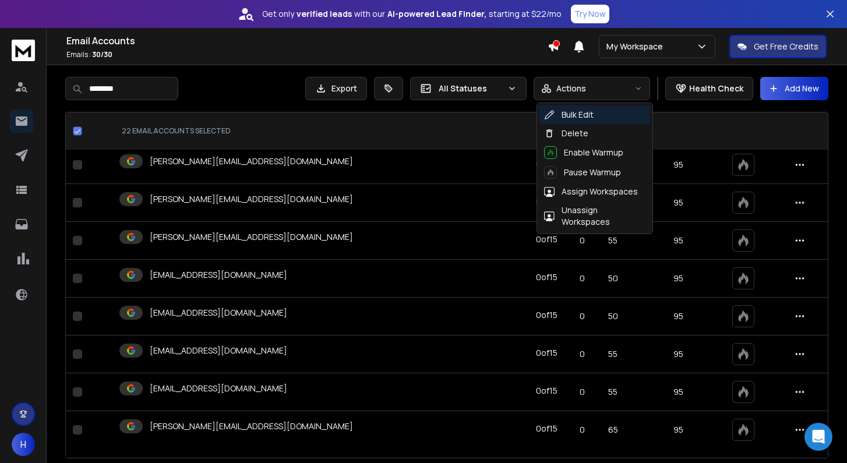
click at [574, 111] on div "Bulk Edit" at bounding box center [569, 115] width 50 height 12
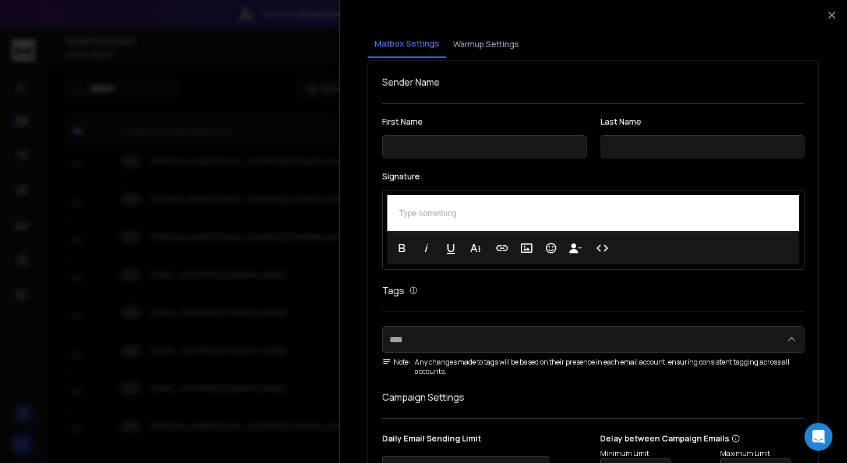
click at [473, 55] on button "Warmup Settings" at bounding box center [486, 44] width 80 height 26
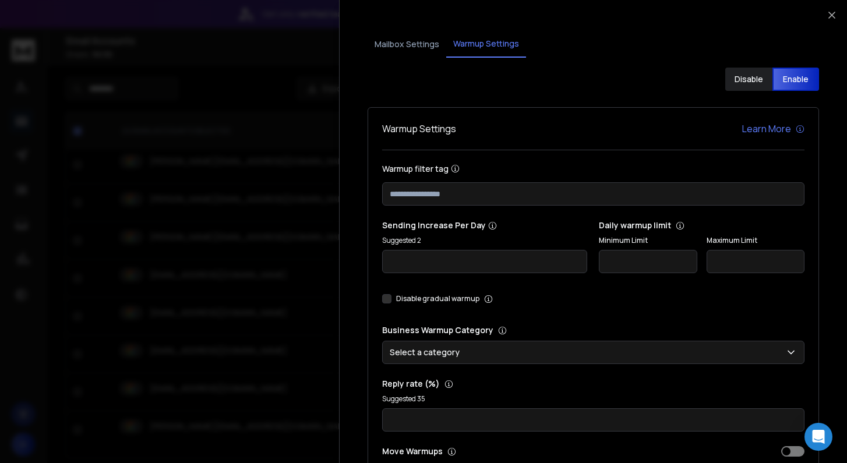
click at [469, 186] on input at bounding box center [593, 193] width 422 height 23
type input "**********"
click at [470, 255] on input "number" at bounding box center [485, 261] width 206 height 23
type input "*"
click at [621, 264] on input "number" at bounding box center [648, 261] width 98 height 23
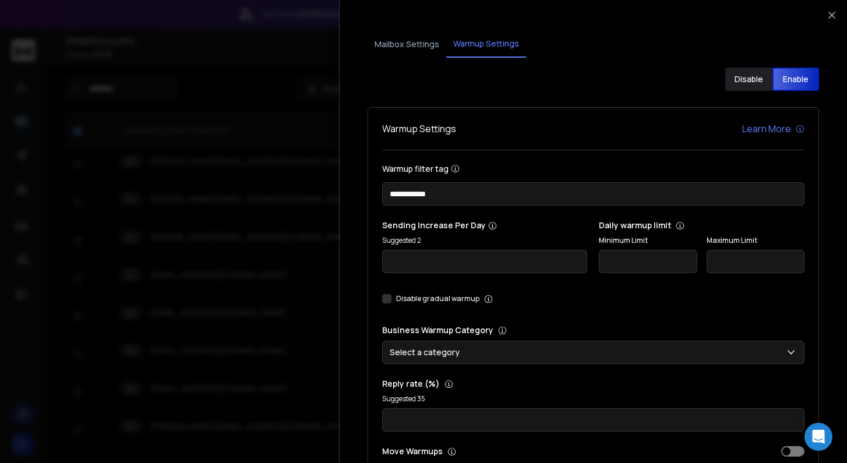
type input "*"
click at [717, 266] on input "number" at bounding box center [756, 261] width 98 height 23
type input "**"
click at [688, 294] on div "Disable gradual warmup" at bounding box center [593, 298] width 422 height 23
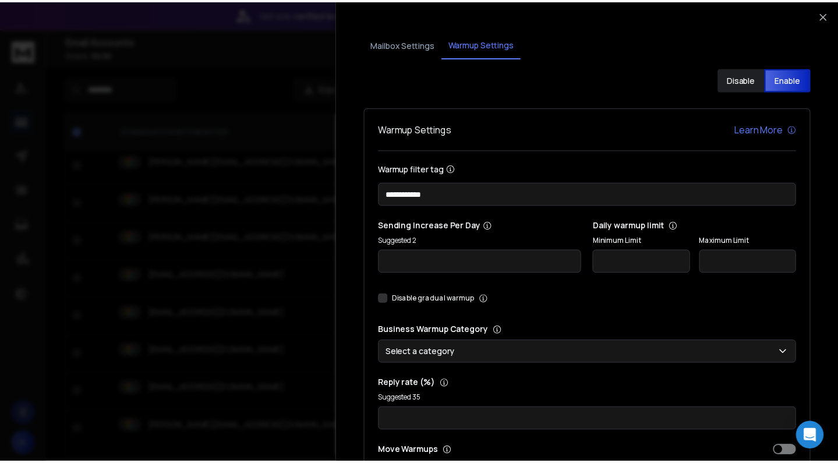
scroll to position [149, 0]
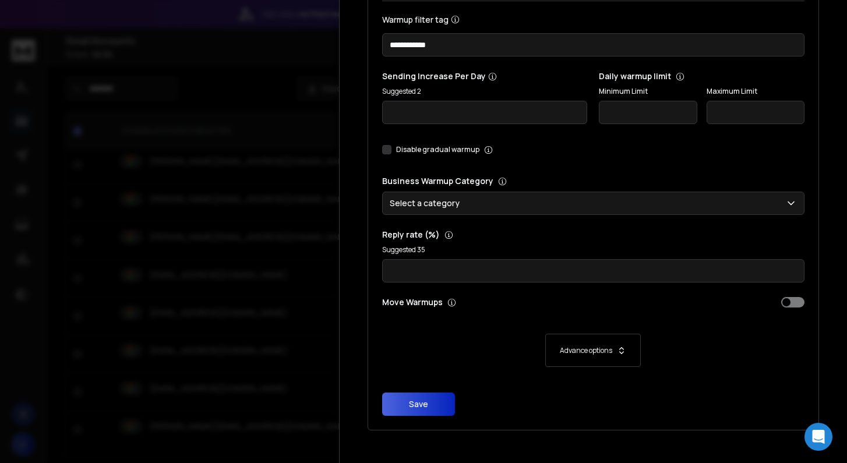
click at [414, 401] on button "Save" at bounding box center [418, 404] width 73 height 23
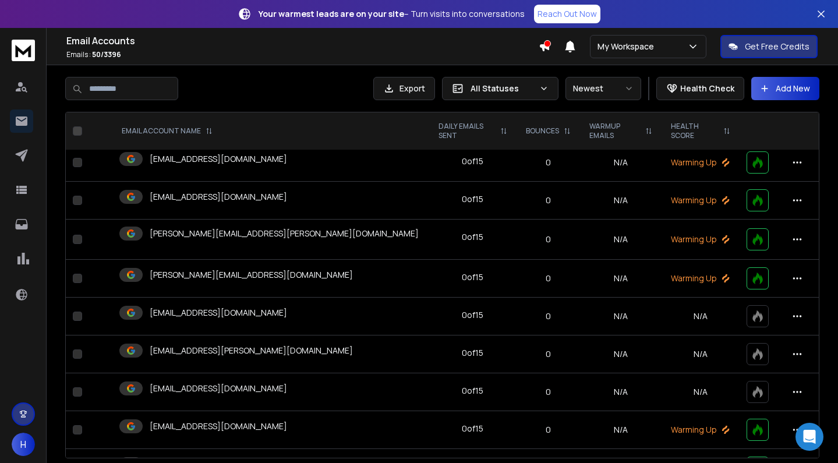
scroll to position [9, 0]
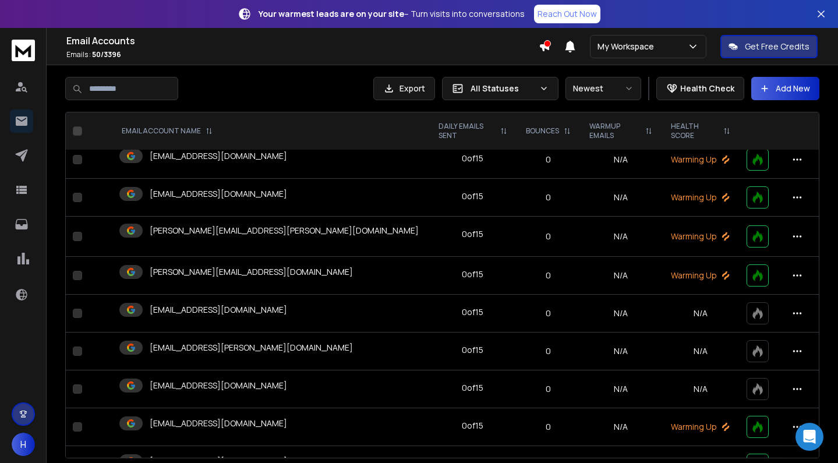
click at [132, 98] on input at bounding box center [121, 88] width 113 height 23
type input "*"
type input "****"
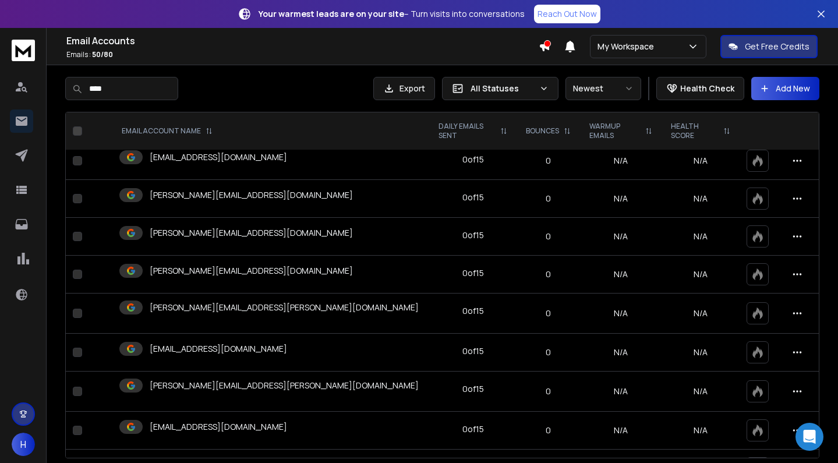
scroll to position [0, 0]
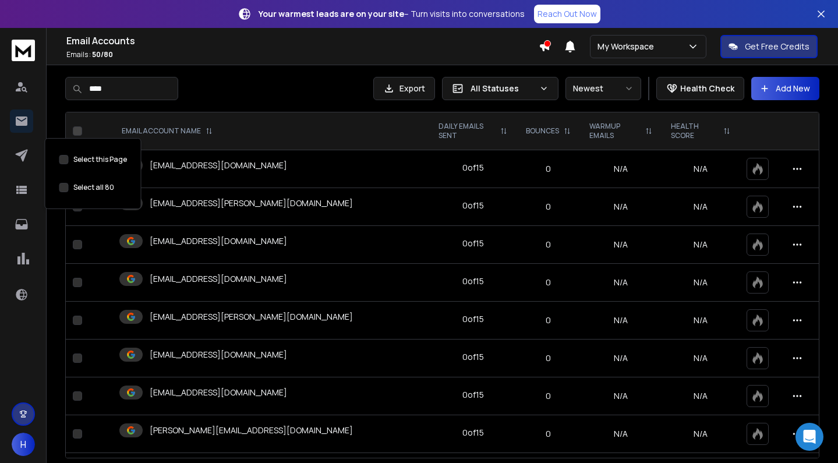
click at [76, 134] on button "Select this Page" at bounding box center [77, 130] width 9 height 9
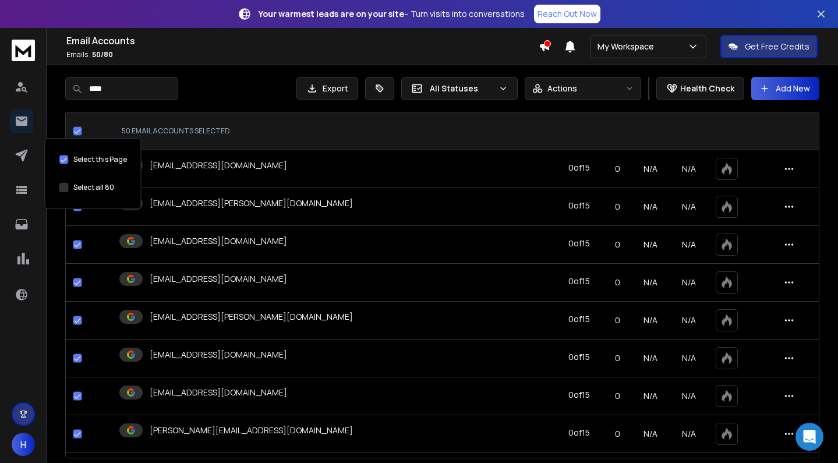
click at [76, 134] on button "Select this Page" at bounding box center [77, 130] width 9 height 9
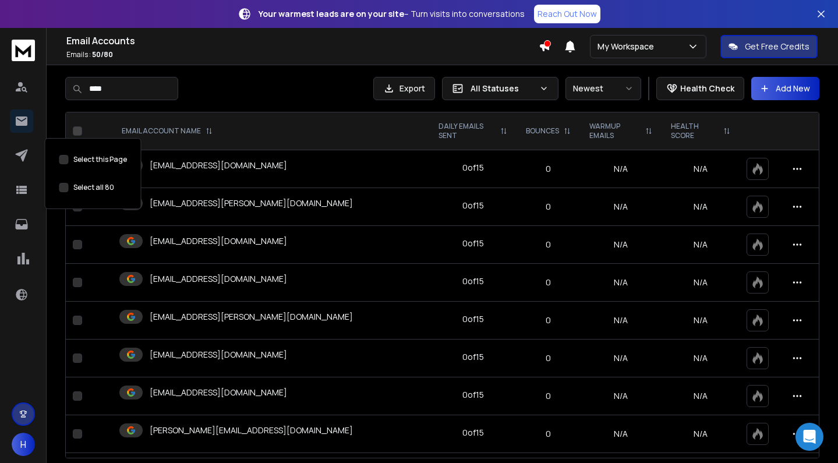
click at [63, 187] on button "Select this Page" at bounding box center [63, 187] width 9 height 9
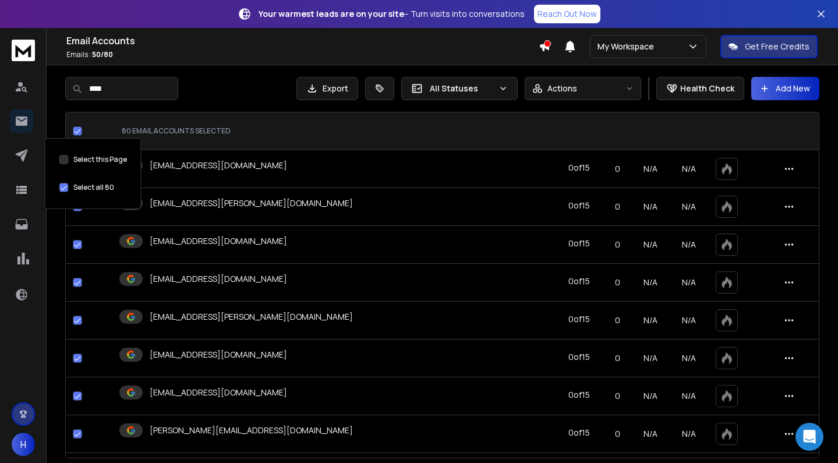
click at [77, 131] on button "Select this Page" at bounding box center [77, 130] width 9 height 9
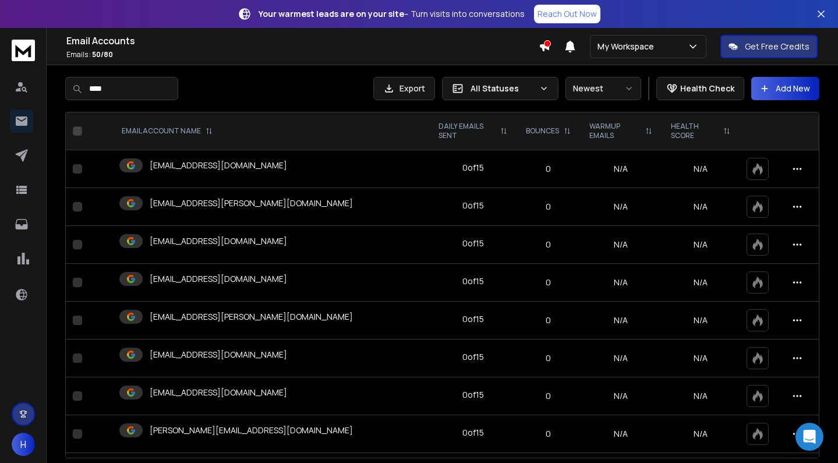
click at [79, 168] on button "button" at bounding box center [77, 168] width 9 height 9
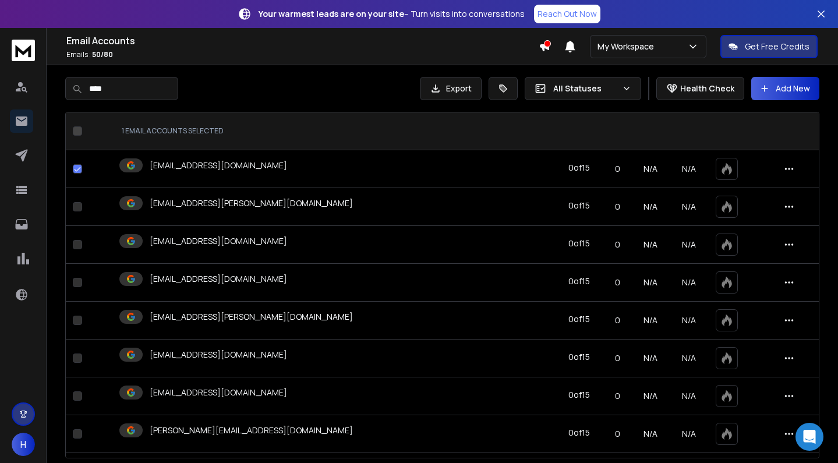
click at [79, 206] on button "button" at bounding box center [77, 206] width 9 height 9
click at [79, 238] on td at bounding box center [89, 245] width 47 height 38
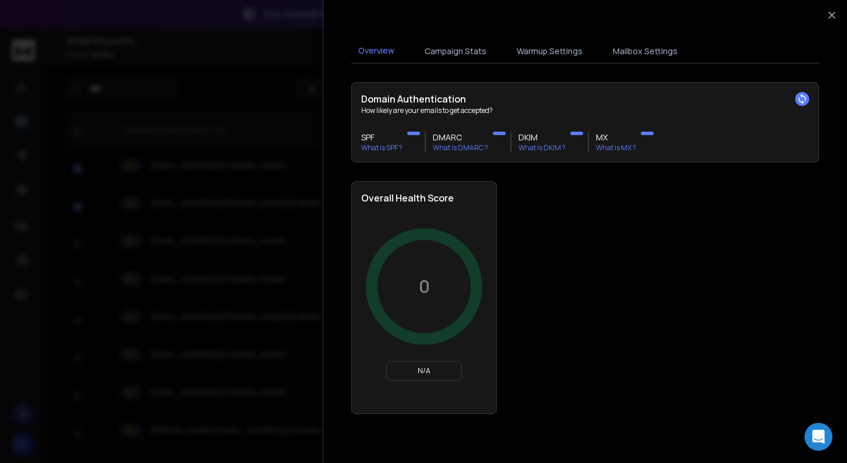
click at [76, 236] on div at bounding box center [423, 231] width 847 height 463
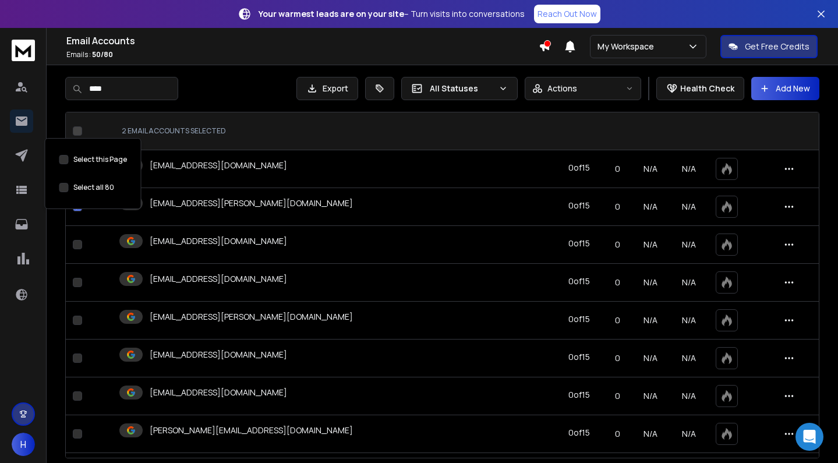
click at [77, 132] on button "Select this Page" at bounding box center [77, 130] width 9 height 9
click at [218, 108] on div "**** Export All Statuses Actions Health Check Add New **** 50 EMAIL ACCOUNTS SE…" at bounding box center [442, 268] width 755 height 382
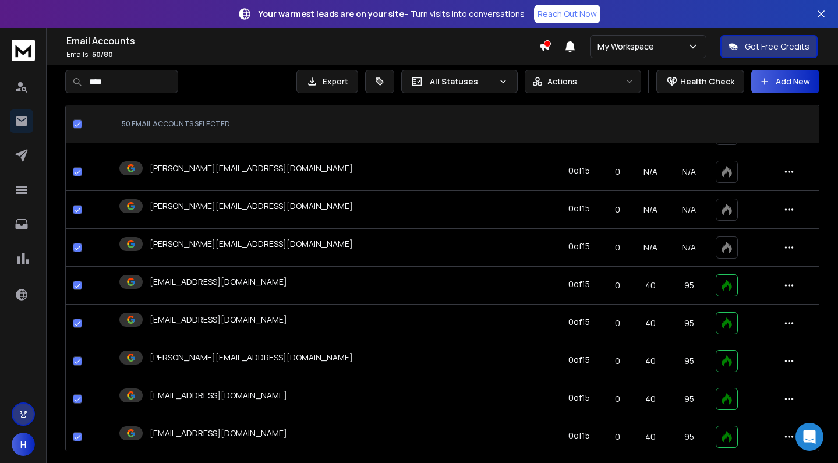
scroll to position [1392, 0]
click at [77, 285] on button "button" at bounding box center [77, 284] width 9 height 9
drag, startPoint x: 79, startPoint y: 321, endPoint x: 79, endPoint y: 327, distance: 6.4
click at [79, 322] on button "button" at bounding box center [77, 322] width 9 height 9
click at [77, 359] on button "button" at bounding box center [77, 360] width 9 height 9
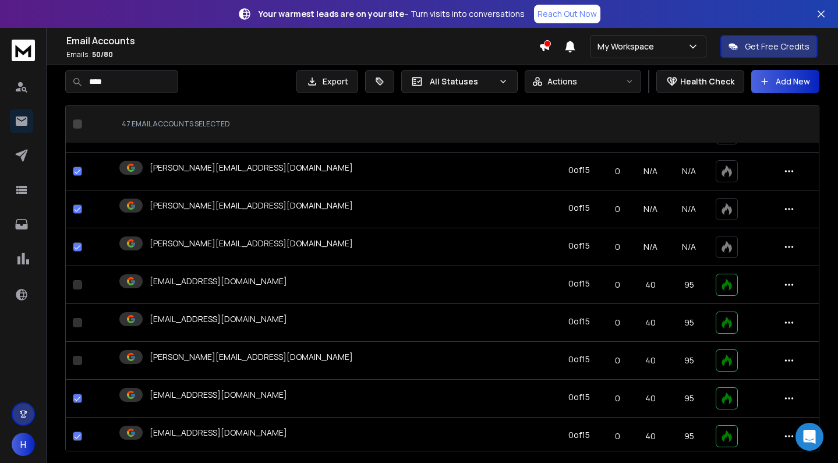
click at [79, 394] on button "button" at bounding box center [77, 398] width 9 height 9
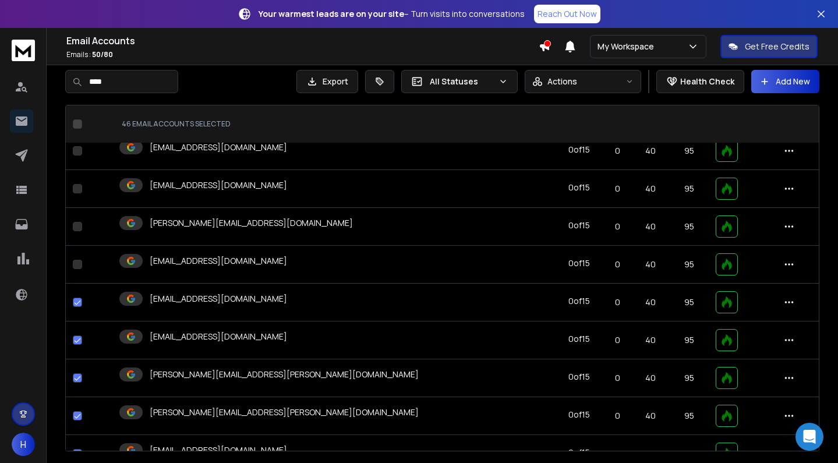
scroll to position [1511, 0]
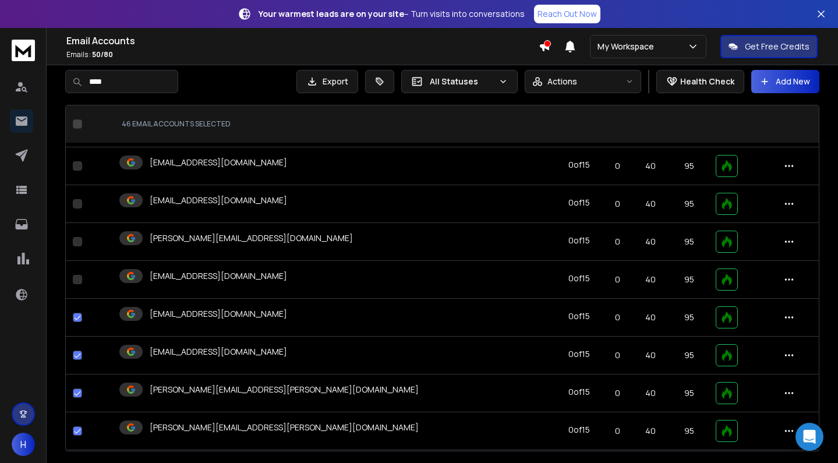
click at [79, 315] on button "button" at bounding box center [77, 317] width 9 height 9
click at [76, 354] on button "button" at bounding box center [77, 355] width 9 height 9
click at [79, 389] on button "button" at bounding box center [77, 393] width 9 height 9
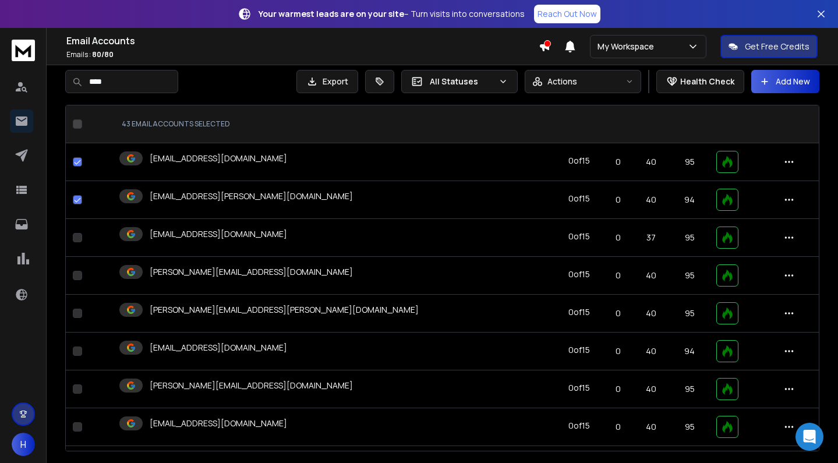
scroll to position [1659, 0]
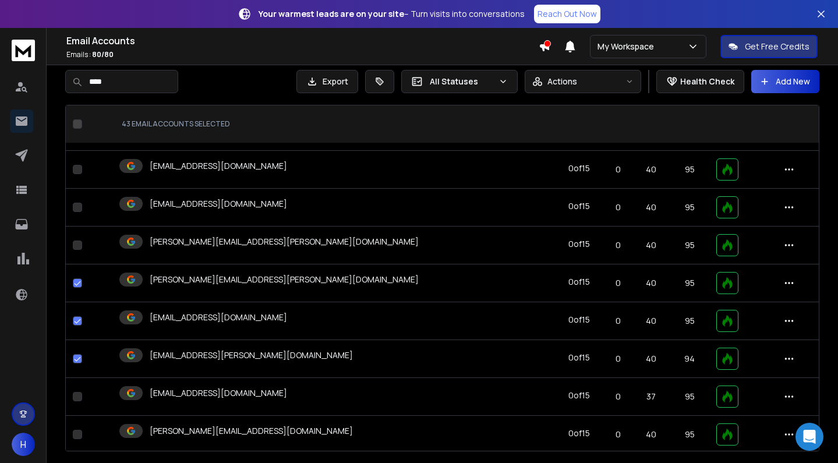
click at [77, 282] on button "button" at bounding box center [77, 282] width 9 height 9
click at [77, 320] on button "button" at bounding box center [77, 320] width 9 height 9
click at [77, 357] on button "button" at bounding box center [77, 358] width 9 height 9
click at [621, 84] on div "Actions" at bounding box center [577, 82] width 89 height 12
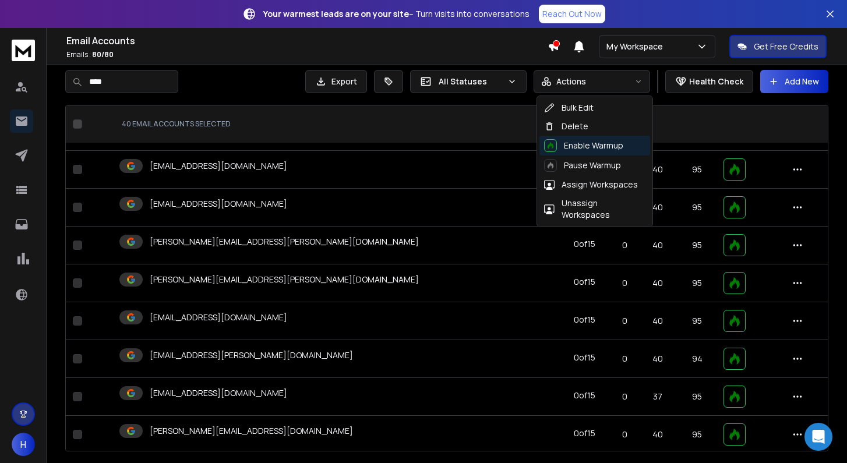
click at [588, 147] on div "Enable Warmup" at bounding box center [583, 145] width 79 height 13
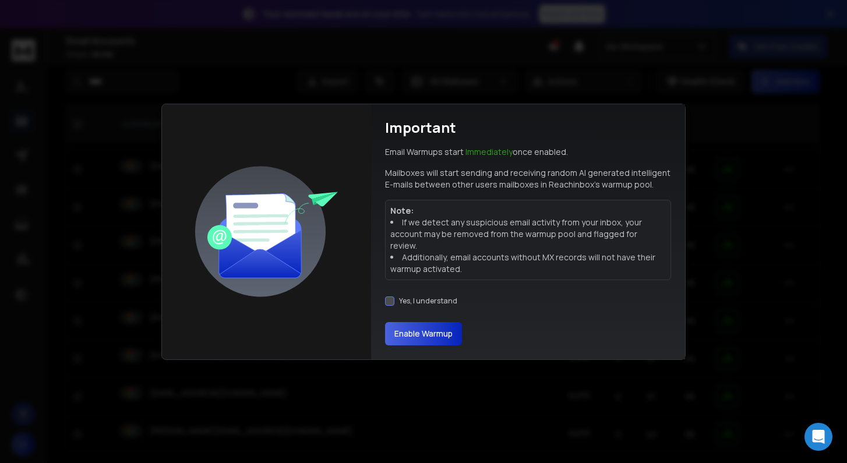
click at [402, 290] on div "Yes, I understand" at bounding box center [421, 301] width 72 height 23
click at [388, 298] on button "Yes, I understand" at bounding box center [389, 301] width 9 height 9
click at [399, 327] on button "Enable Warmup" at bounding box center [423, 333] width 77 height 23
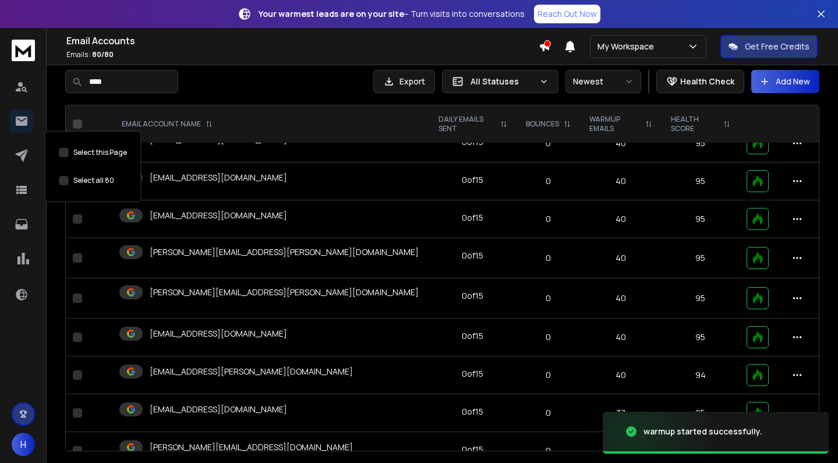
click at [64, 184] on button "Select this Page" at bounding box center [63, 180] width 9 height 9
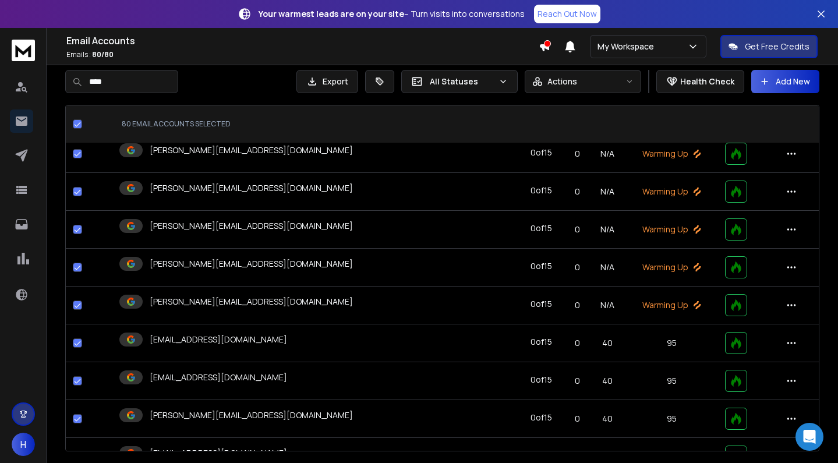
scroll to position [1334, 0]
click at [79, 340] on button "button" at bounding box center [77, 342] width 9 height 9
click at [78, 382] on button "button" at bounding box center [77, 380] width 9 height 9
click at [77, 414] on button "button" at bounding box center [77, 418] width 9 height 9
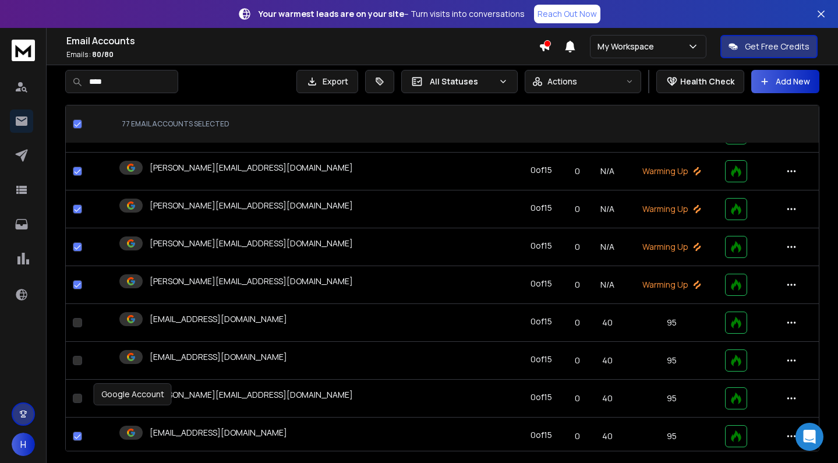
scroll to position [1476, 0]
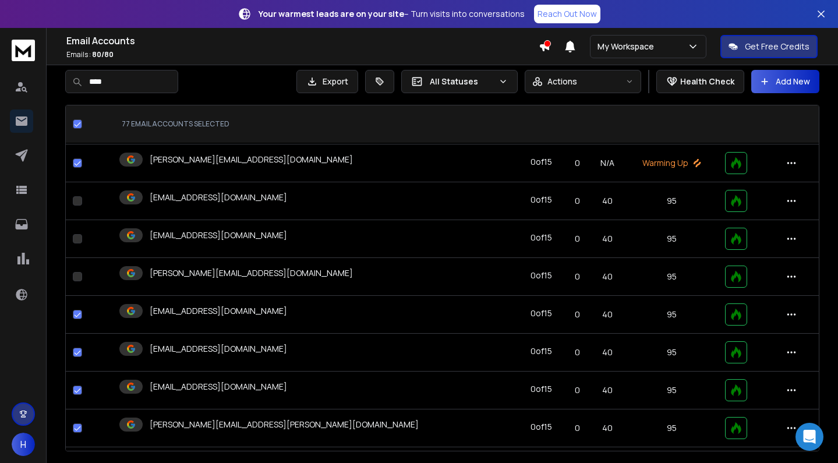
click at [81, 312] on button "button" at bounding box center [77, 314] width 9 height 9
click at [80, 353] on button "button" at bounding box center [77, 352] width 9 height 9
click at [79, 389] on button "button" at bounding box center [77, 390] width 9 height 9
click at [82, 424] on div at bounding box center [93, 428] width 40 height 9
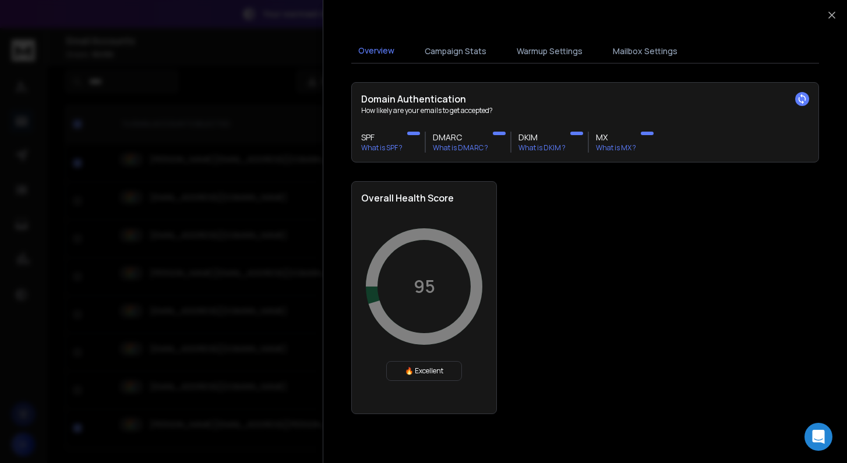
click at [89, 418] on div at bounding box center [423, 231] width 847 height 463
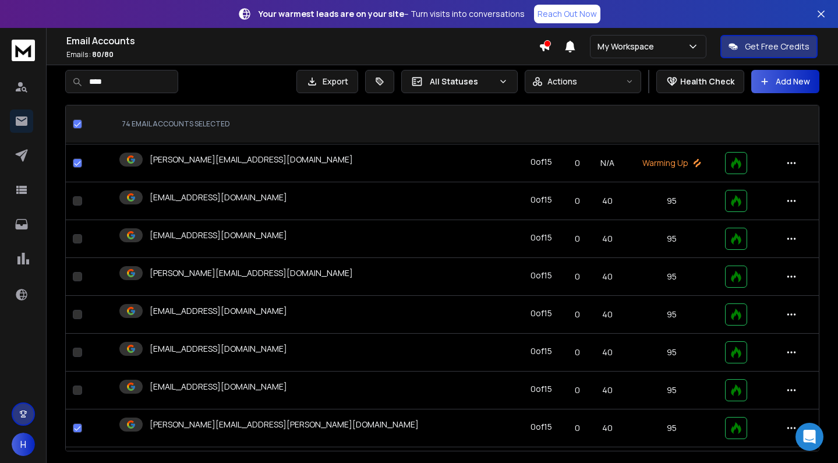
click at [80, 427] on button "button" at bounding box center [77, 428] width 9 height 9
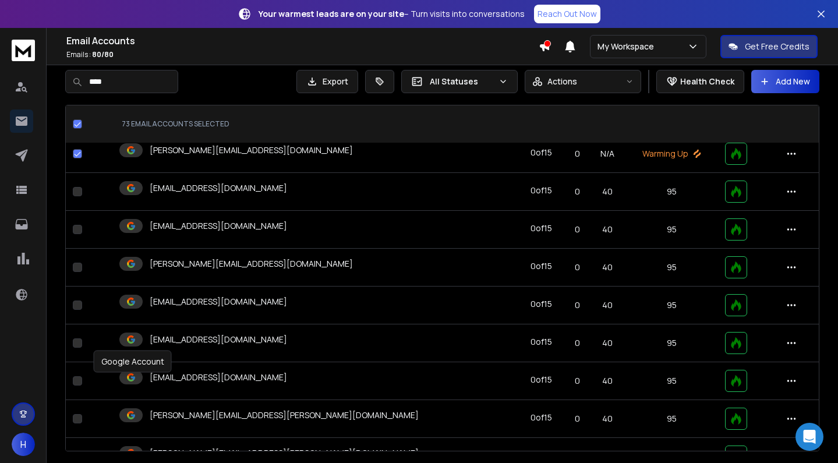
scroll to position [1566, 0]
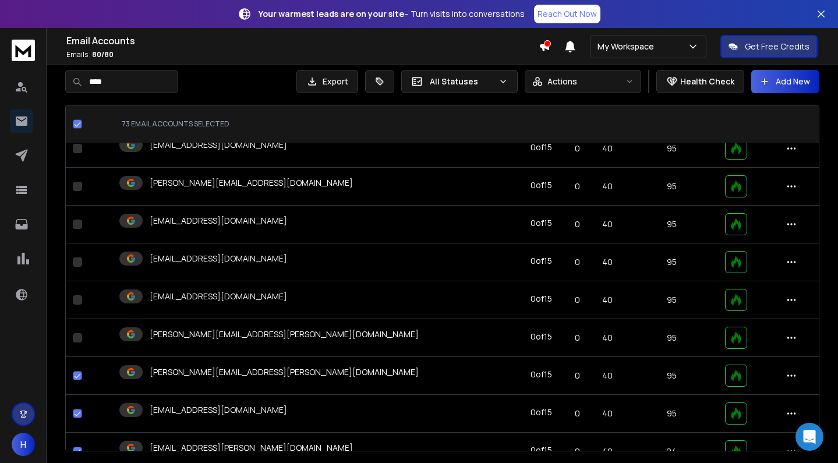
click at [82, 375] on div at bounding box center [93, 375] width 40 height 9
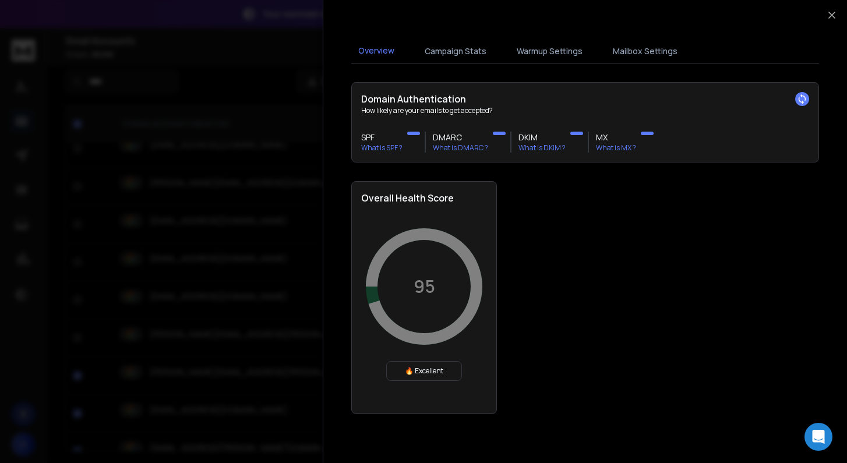
click at [83, 370] on div at bounding box center [423, 231] width 847 height 463
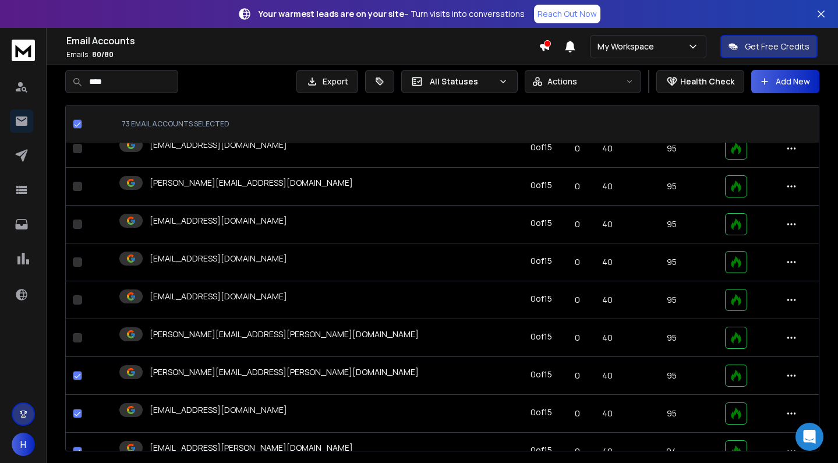
click at [79, 377] on button "button" at bounding box center [77, 375] width 9 height 9
click at [76, 413] on button "button" at bounding box center [77, 413] width 9 height 9
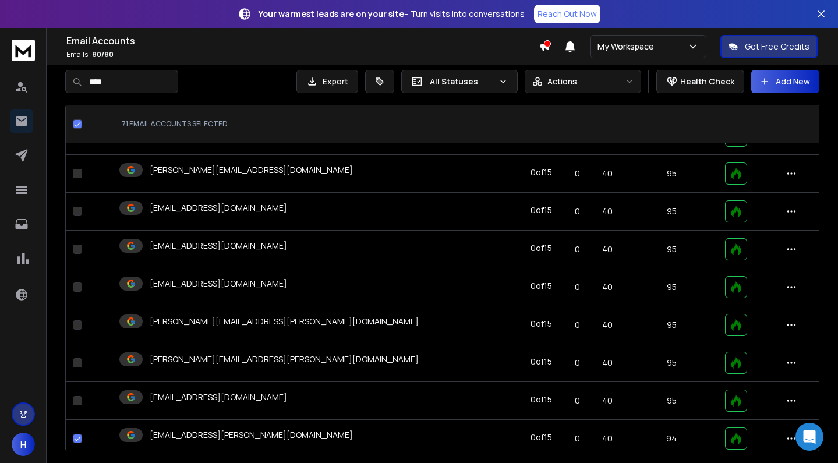
scroll to position [1599, 0]
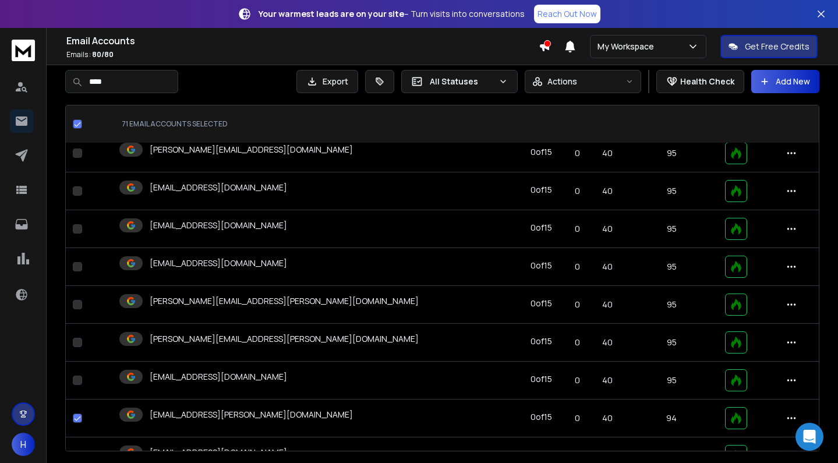
click at [76, 417] on button "button" at bounding box center [77, 418] width 9 height 9
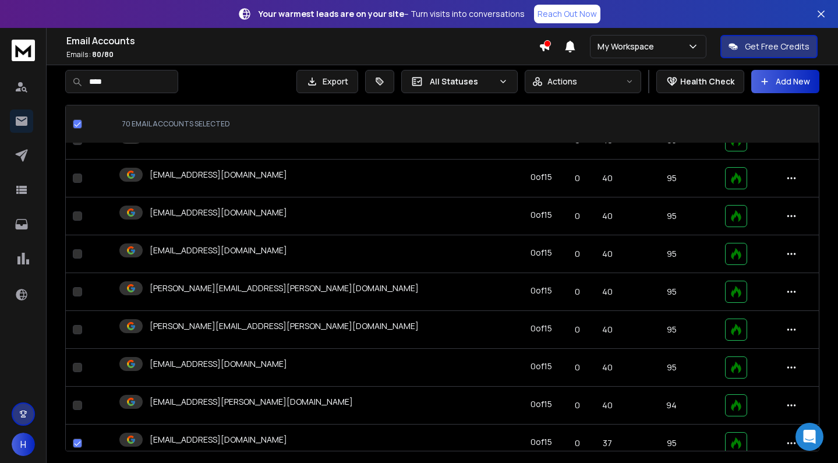
scroll to position [1701, 0]
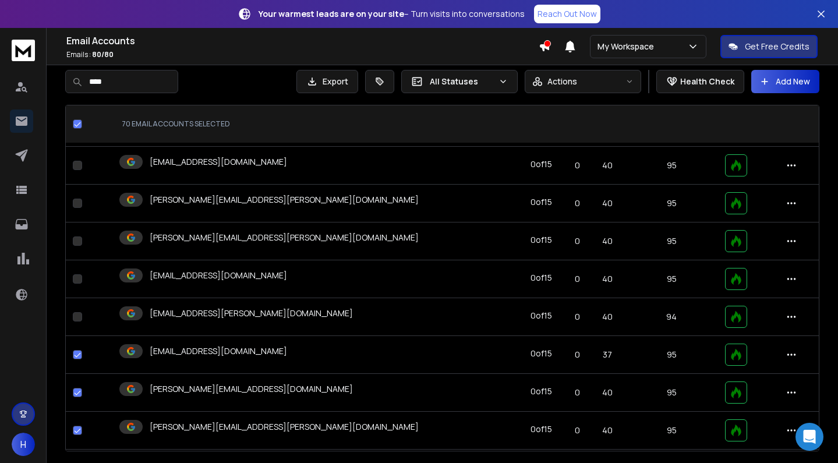
click at [73, 351] on button "button" at bounding box center [77, 354] width 9 height 9
click at [77, 392] on button "button" at bounding box center [77, 392] width 9 height 9
click at [77, 428] on button "button" at bounding box center [77, 430] width 9 height 9
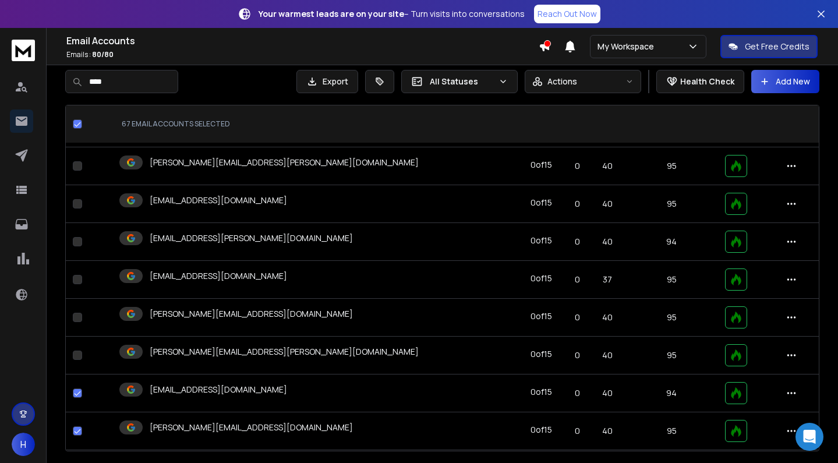
scroll to position [1776, 0]
click at [78, 389] on button "button" at bounding box center [77, 392] width 9 height 9
click at [79, 426] on button "button" at bounding box center [77, 430] width 9 height 9
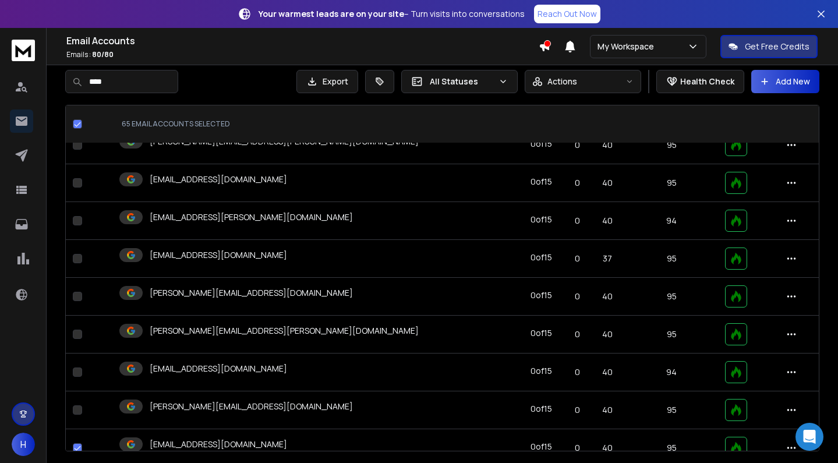
scroll to position [1906, 0]
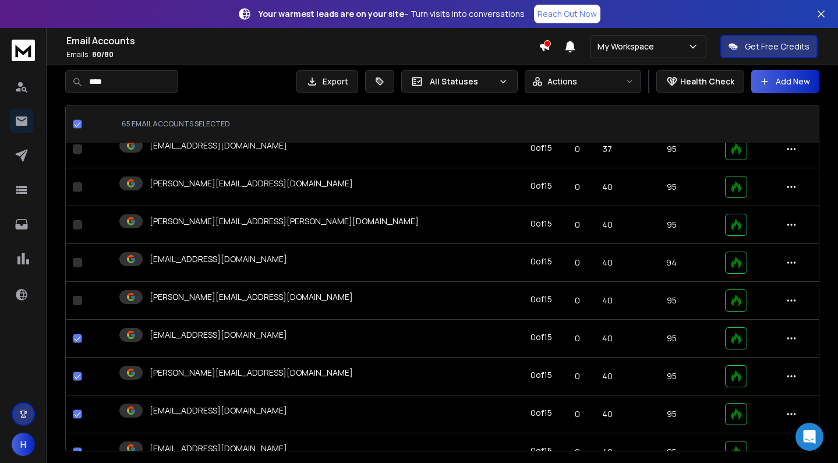
click at [76, 338] on button "button" at bounding box center [77, 338] width 9 height 9
click at [76, 373] on button "button" at bounding box center [77, 376] width 9 height 9
click at [77, 411] on button "button" at bounding box center [77, 414] width 9 height 9
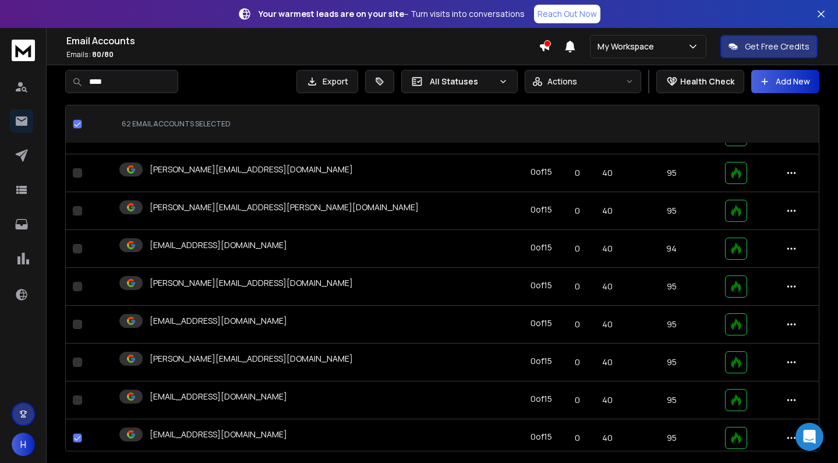
scroll to position [1941, 0]
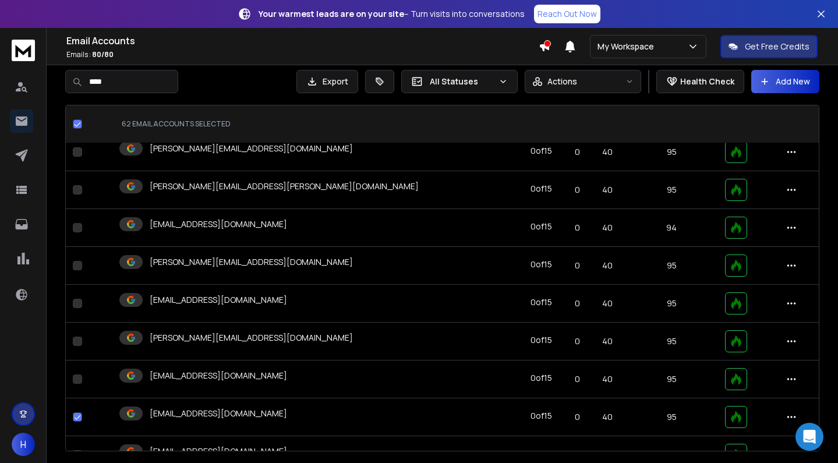
click at [78, 414] on button "button" at bounding box center [77, 417] width 9 height 9
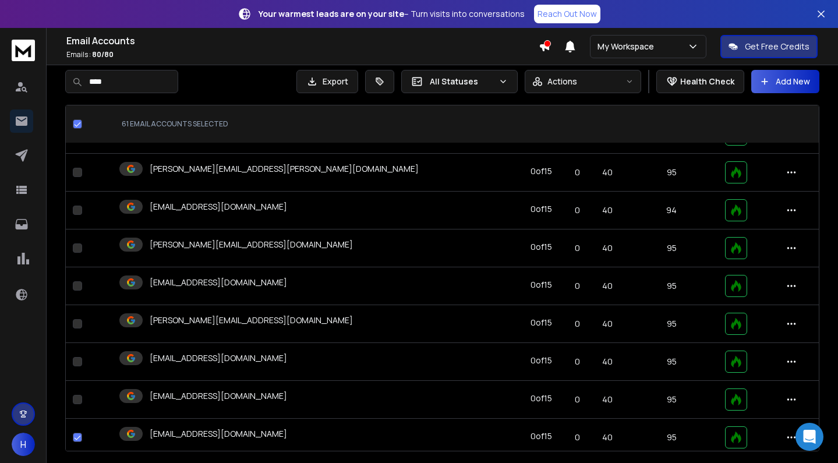
scroll to position [1975, 0]
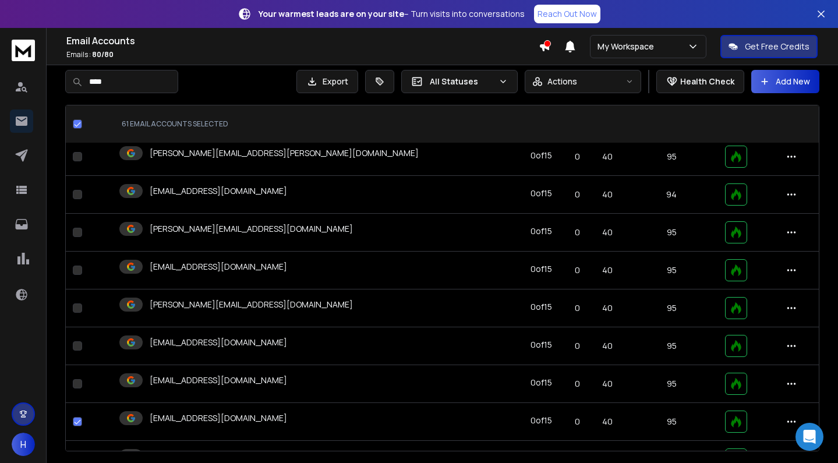
click at [76, 417] on button "button" at bounding box center [77, 421] width 9 height 9
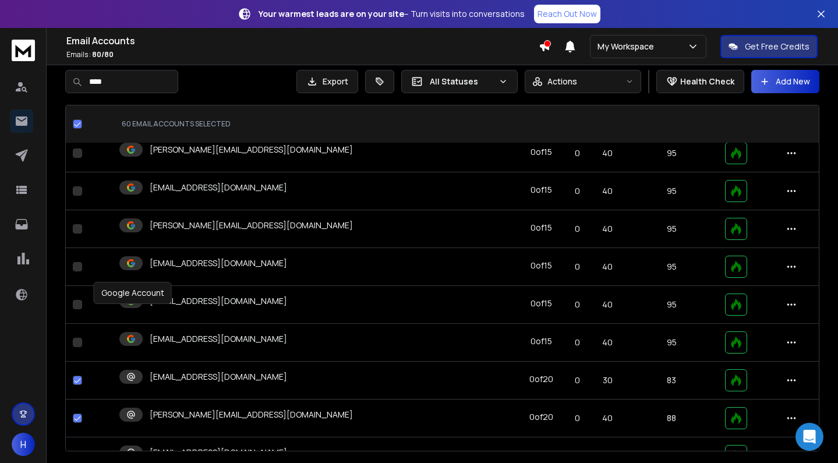
scroll to position [2081, 0]
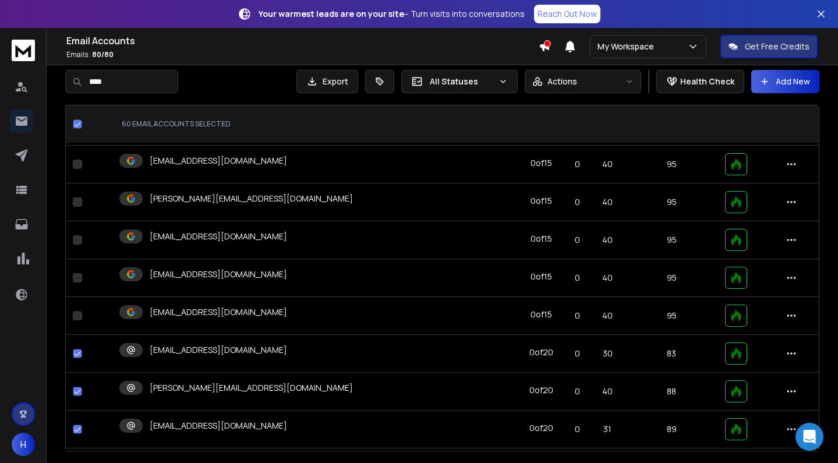
click at [80, 353] on button "button" at bounding box center [77, 353] width 9 height 9
click at [80, 391] on button "button" at bounding box center [77, 391] width 9 height 9
click at [78, 426] on button "button" at bounding box center [77, 429] width 9 height 9
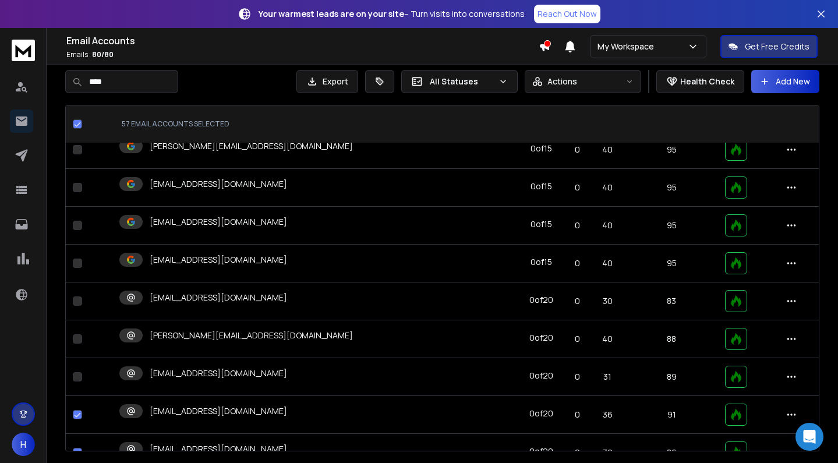
scroll to position [2173, 0]
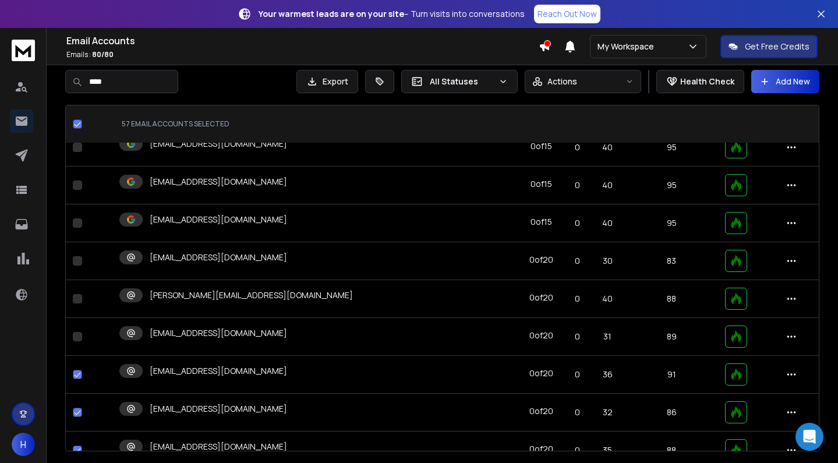
click at [76, 376] on button "button" at bounding box center [77, 374] width 9 height 9
click at [80, 410] on button "button" at bounding box center [77, 412] width 9 height 9
click at [77, 443] on td at bounding box center [89, 451] width 47 height 38
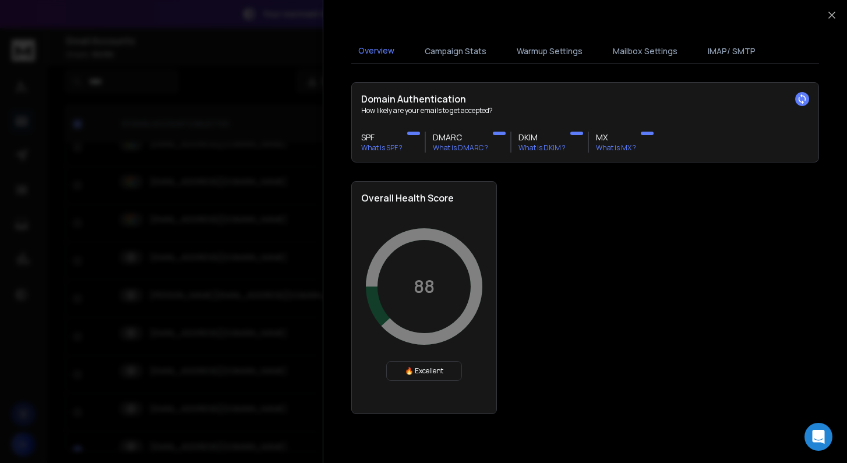
click at [84, 419] on div at bounding box center [423, 231] width 847 height 463
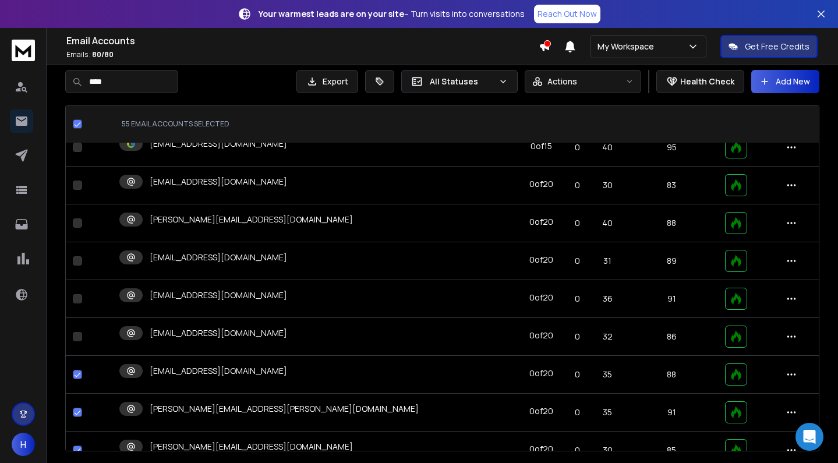
scroll to position [2266, 0]
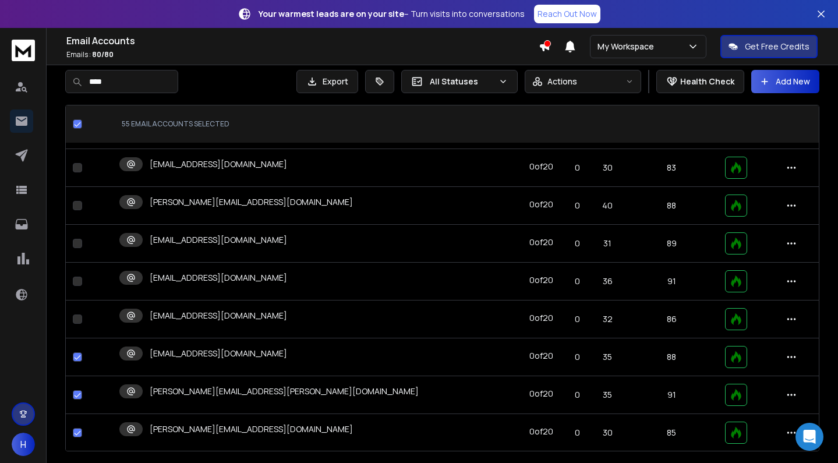
click at [79, 355] on button "button" at bounding box center [77, 356] width 9 height 9
click at [75, 397] on button "button" at bounding box center [77, 394] width 9 height 9
click at [76, 432] on button "button" at bounding box center [77, 432] width 9 height 9
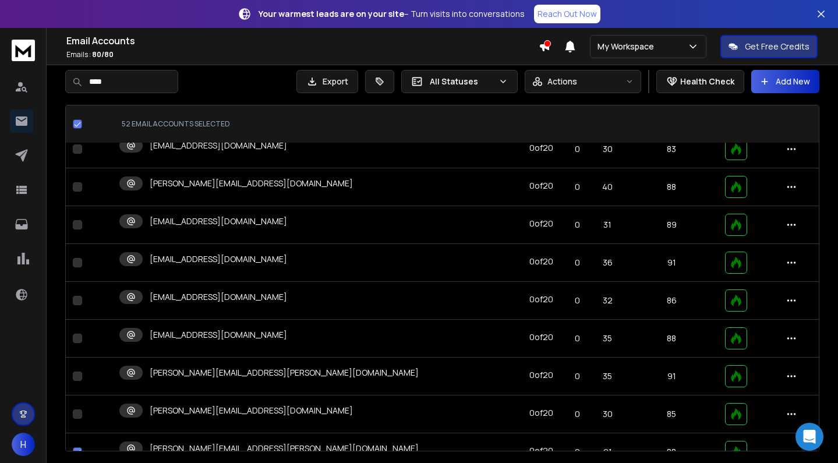
scroll to position [2419, 0]
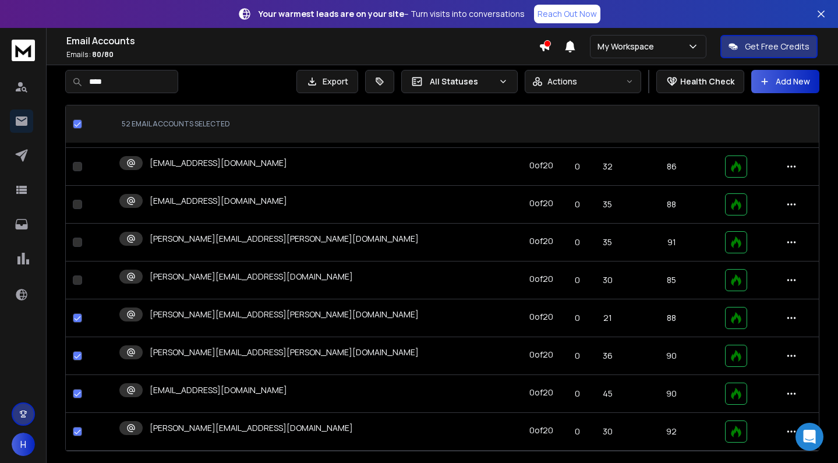
click at [78, 319] on button "button" at bounding box center [77, 317] width 9 height 9
click at [79, 354] on button "button" at bounding box center [77, 355] width 9 height 9
click at [77, 399] on td at bounding box center [89, 394] width 47 height 38
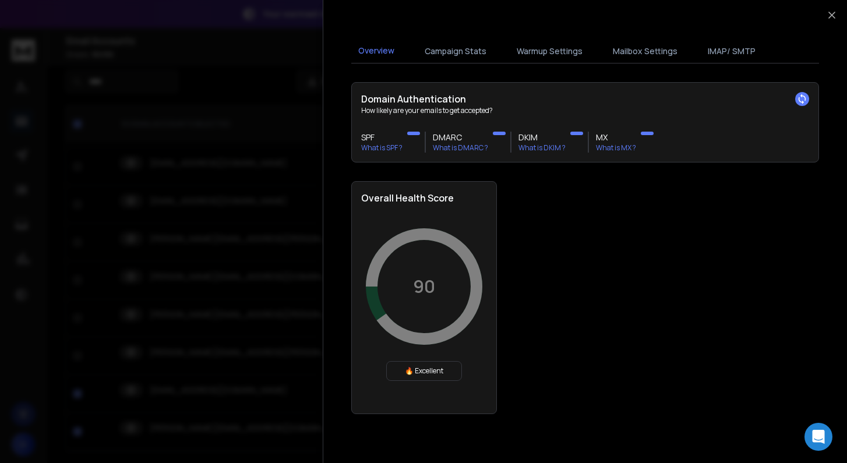
click at [75, 392] on div at bounding box center [423, 231] width 847 height 463
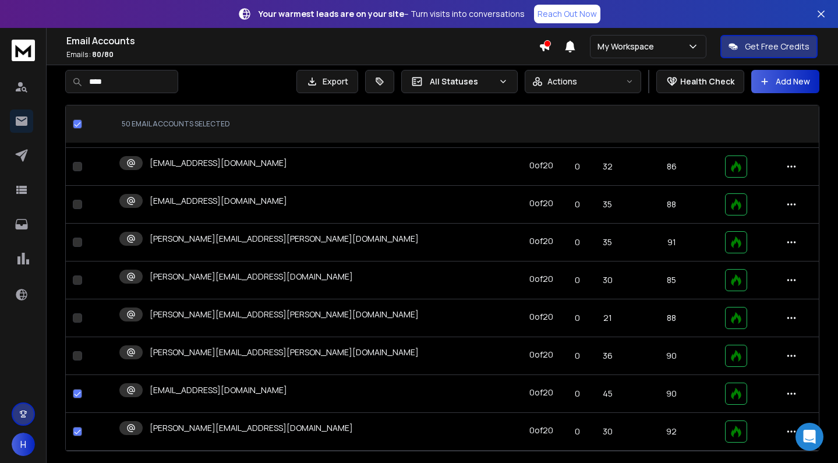
click at [78, 393] on button "button" at bounding box center [77, 393] width 9 height 9
click at [77, 426] on td at bounding box center [89, 432] width 47 height 38
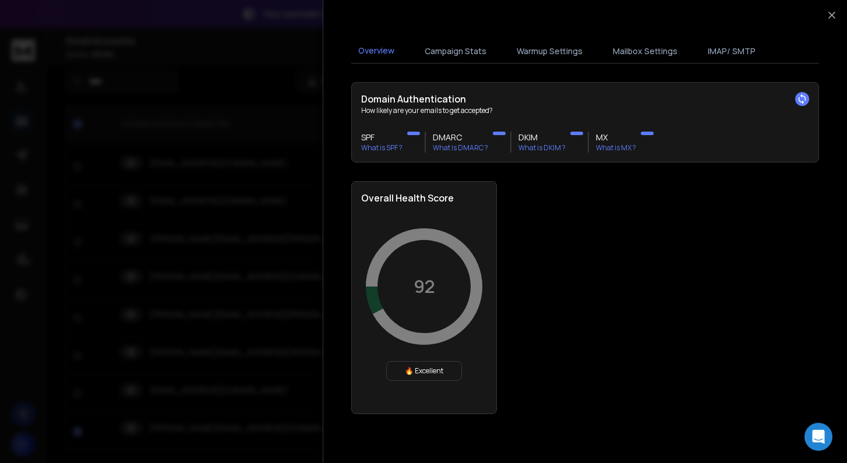
drag, startPoint x: 100, startPoint y: 418, endPoint x: 89, endPoint y: 424, distance: 12.8
click at [100, 418] on div at bounding box center [423, 231] width 847 height 463
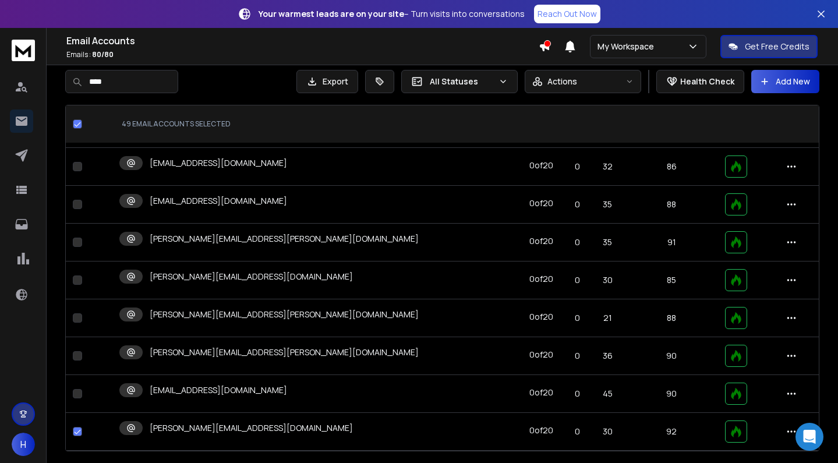
click at [78, 430] on button "button" at bounding box center [77, 431] width 9 height 9
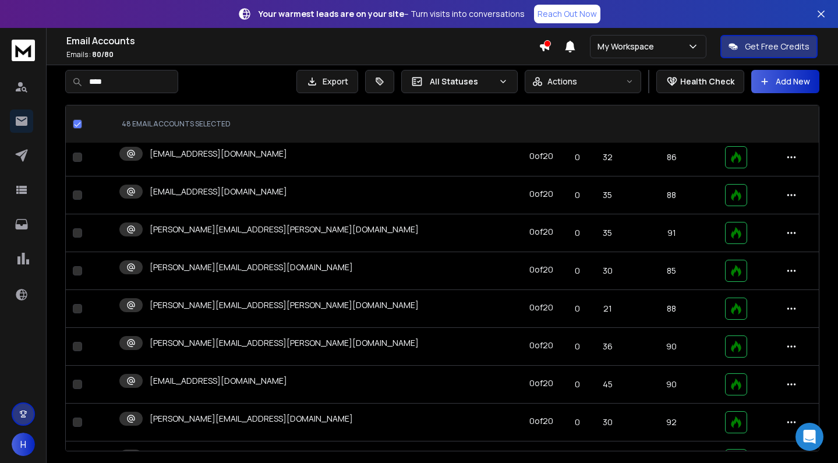
scroll to position [2537, 0]
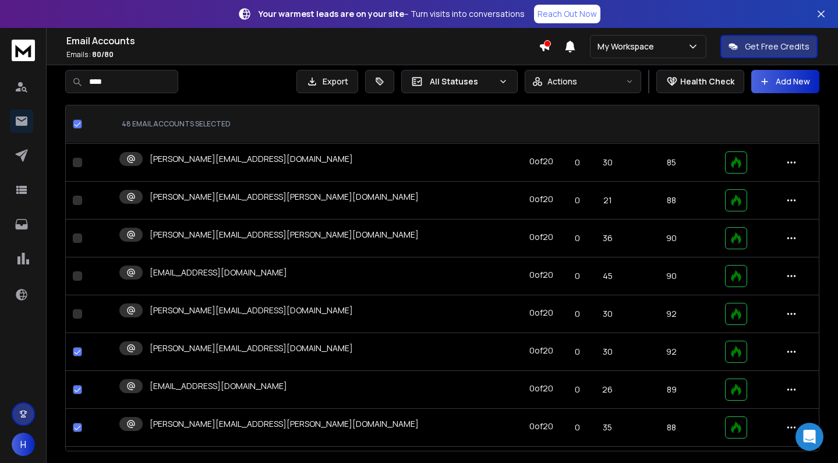
click at [76, 350] on button "button" at bounding box center [77, 351] width 9 height 9
click at [76, 387] on button "button" at bounding box center [77, 389] width 9 height 9
click at [78, 425] on button "button" at bounding box center [77, 427] width 9 height 9
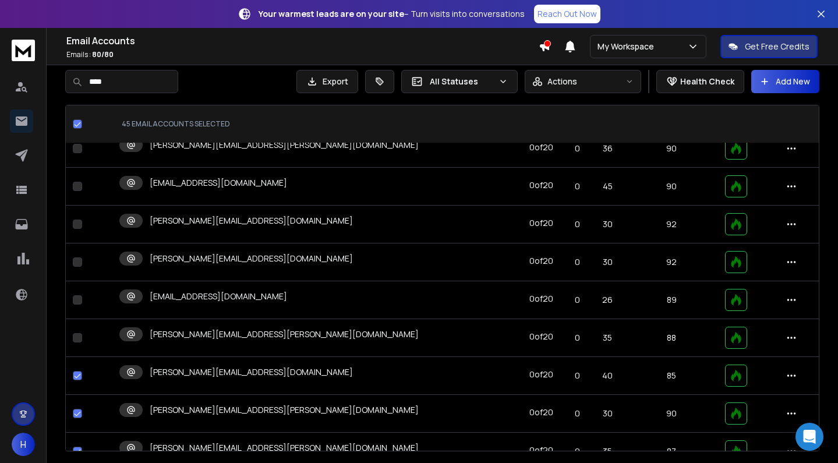
scroll to position [2643, 0]
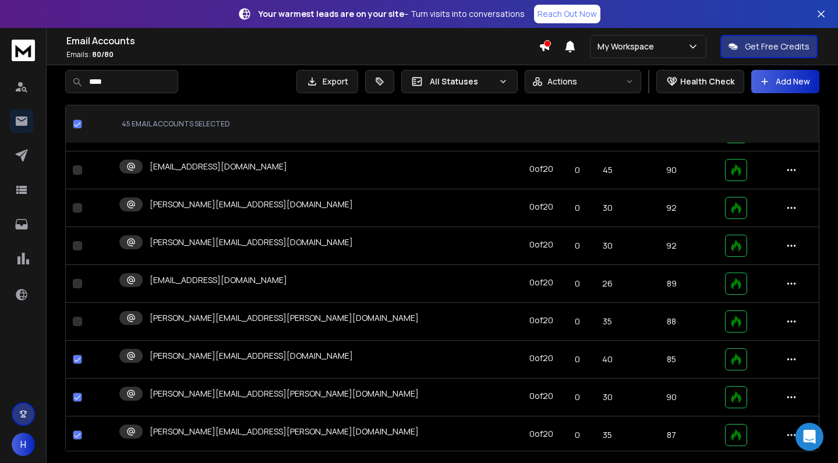
click at [77, 357] on button "button" at bounding box center [77, 359] width 9 height 9
click at [79, 397] on button "button" at bounding box center [77, 397] width 9 height 9
click at [79, 436] on button "button" at bounding box center [77, 435] width 9 height 9
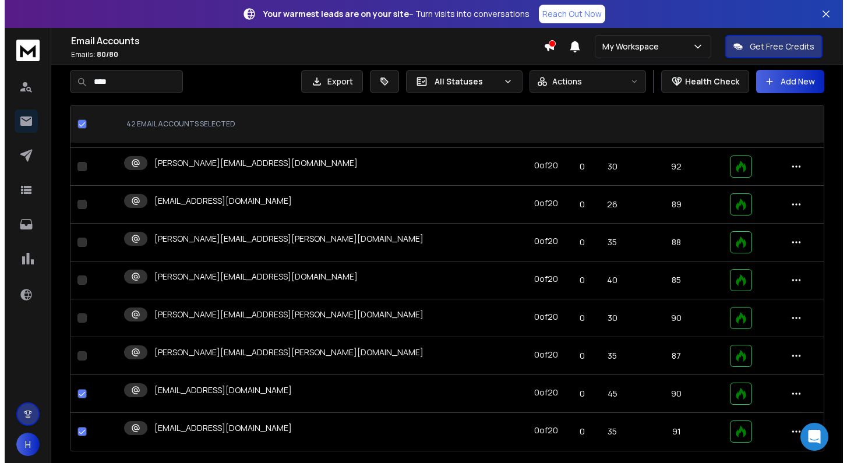
scroll to position [2731, 0]
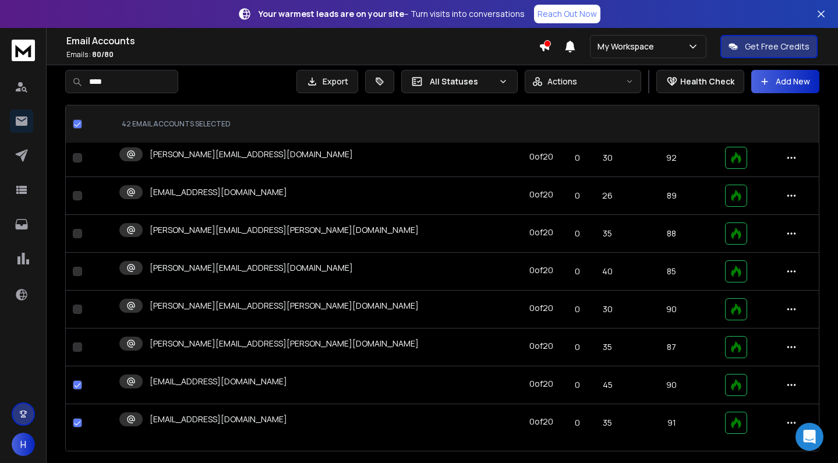
drag, startPoint x: 77, startPoint y: 383, endPoint x: 77, endPoint y: 404, distance: 20.4
click at [77, 383] on button "button" at bounding box center [77, 384] width 9 height 9
click at [76, 424] on button "button" at bounding box center [77, 422] width 9 height 9
click at [552, 82] on p "Actions" at bounding box center [563, 82] width 30 height 12
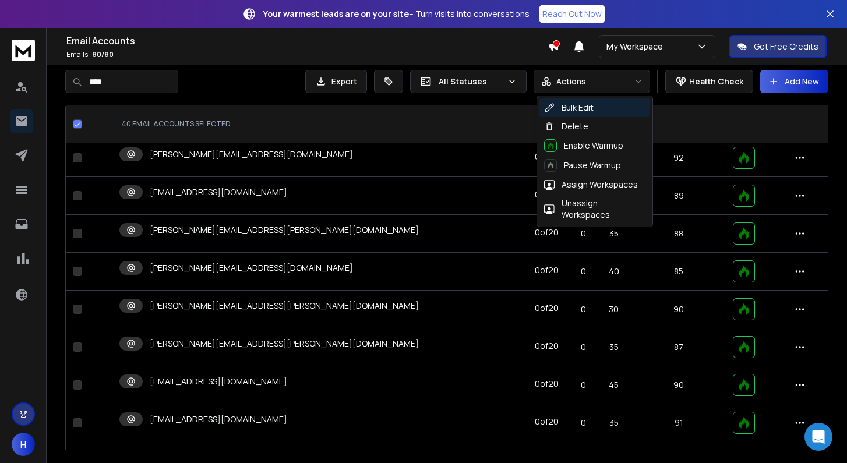
click at [556, 110] on div "Bulk Edit" at bounding box center [569, 108] width 50 height 12
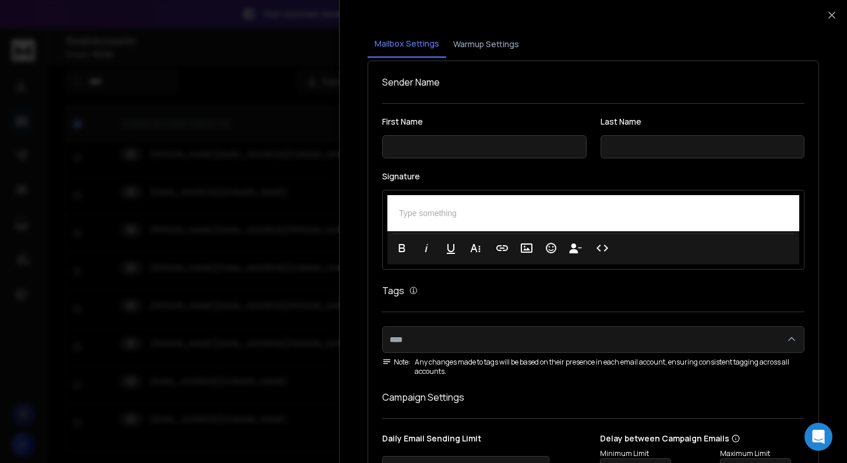
click at [491, 51] on button "Warmup Settings" at bounding box center [486, 44] width 80 height 26
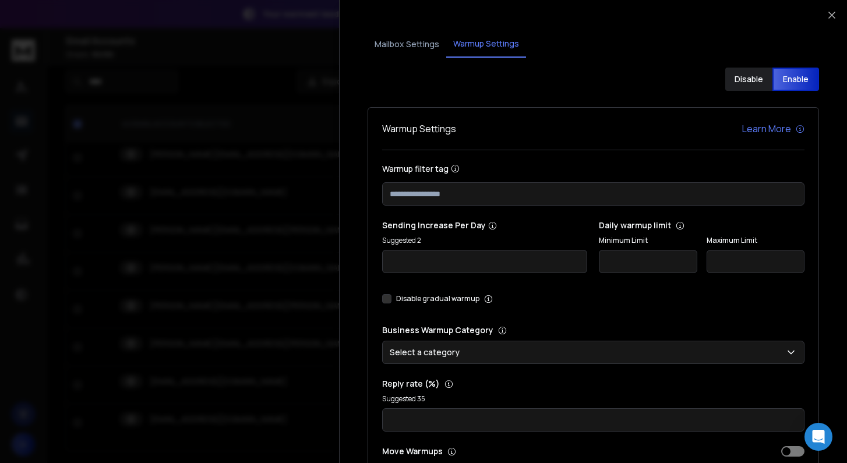
click at [439, 188] on input at bounding box center [593, 193] width 422 height 23
type input "**********"
click at [461, 270] on input "number" at bounding box center [485, 261] width 206 height 23
type input "*"
click at [654, 267] on input "number" at bounding box center [648, 261] width 98 height 23
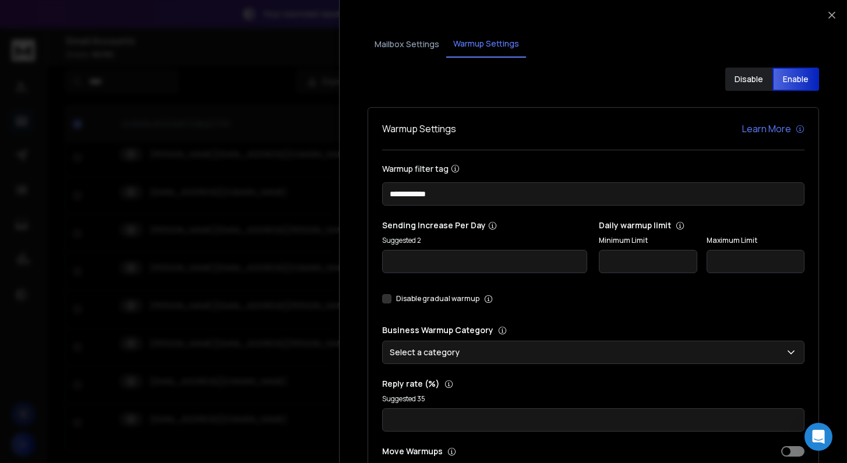
type input "*"
click at [721, 265] on input "number" at bounding box center [756, 261] width 98 height 23
type input "**"
click at [640, 306] on div "Disable gradual warmup" at bounding box center [593, 298] width 422 height 23
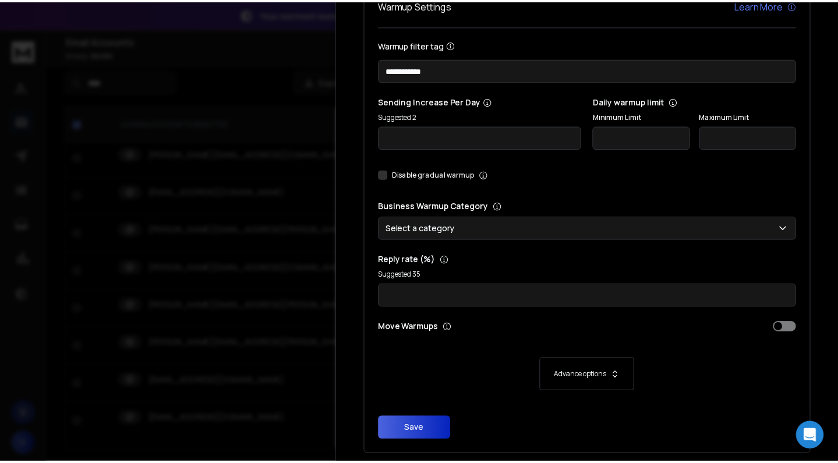
scroll to position [149, 0]
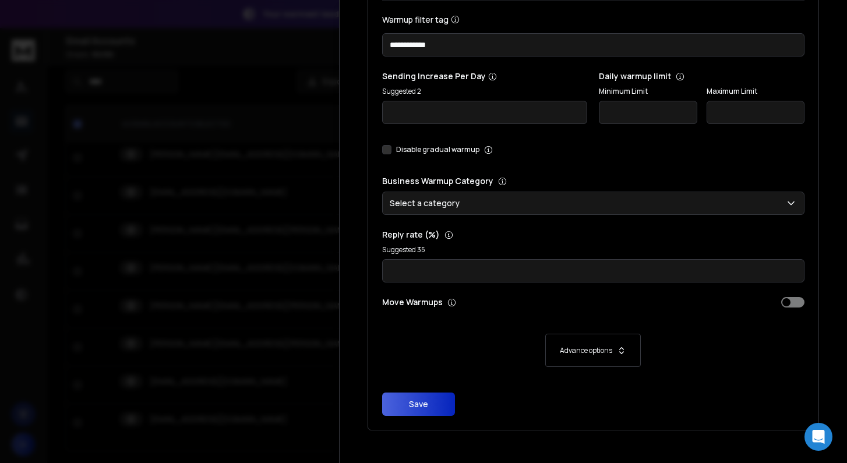
click at [423, 398] on button "Save" at bounding box center [418, 404] width 73 height 23
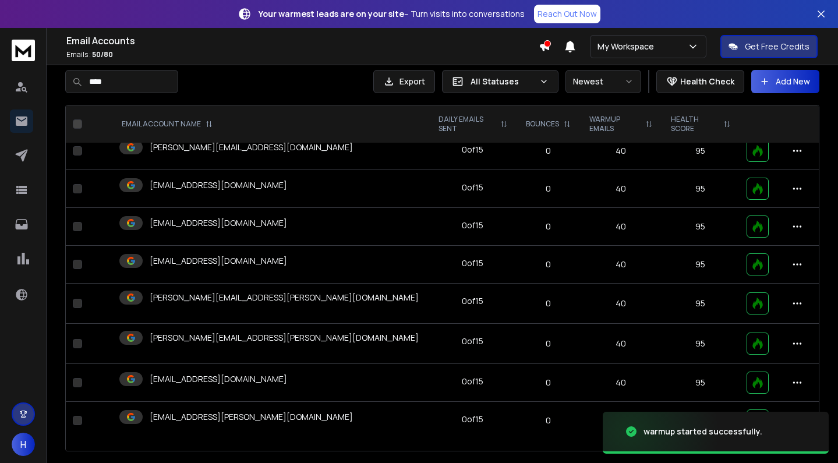
scroll to position [2731, 0]
